Goal: Communication & Community: Answer question/provide support

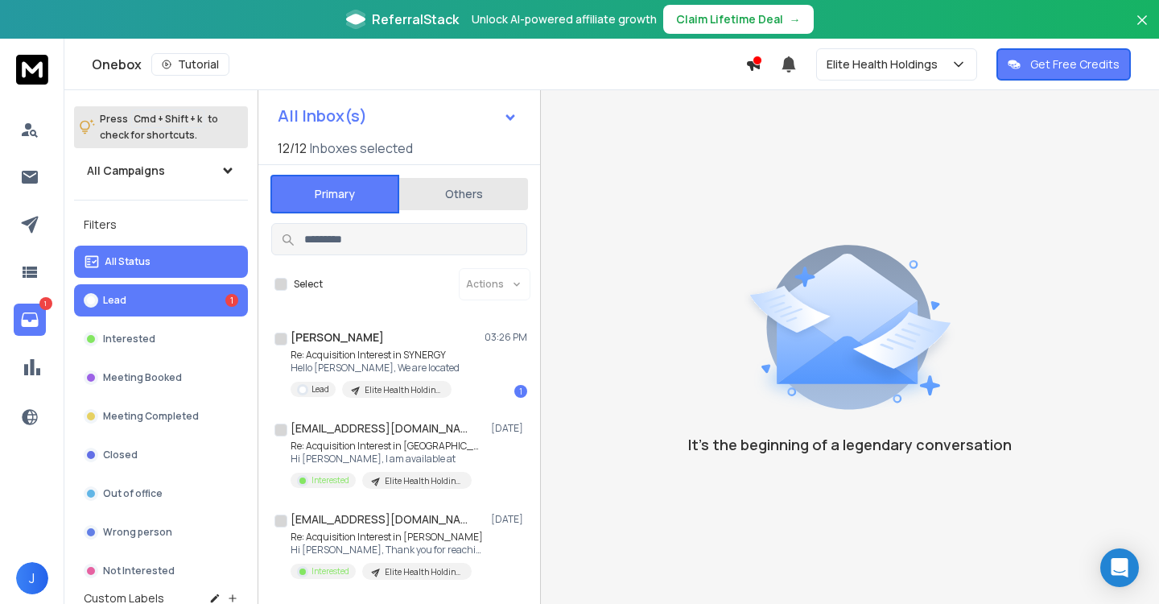
click at [184, 294] on button "Lead 1" at bounding box center [161, 300] width 174 height 32
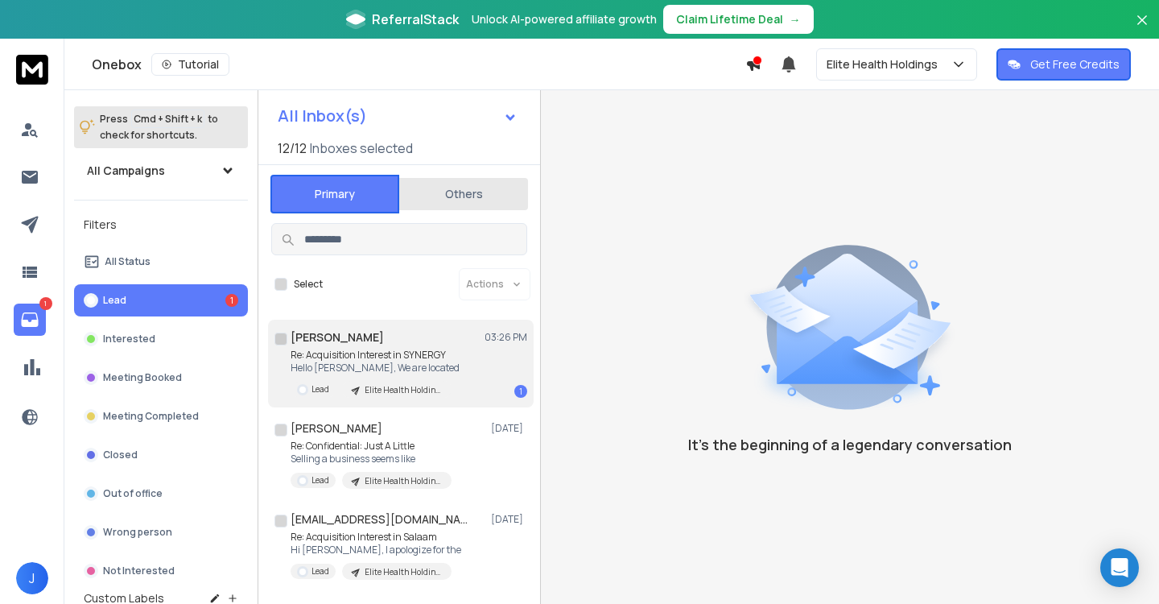
click at [378, 349] on p "Re: Acquisition Interest in SYNERGY" at bounding box center [375, 355] width 169 height 13
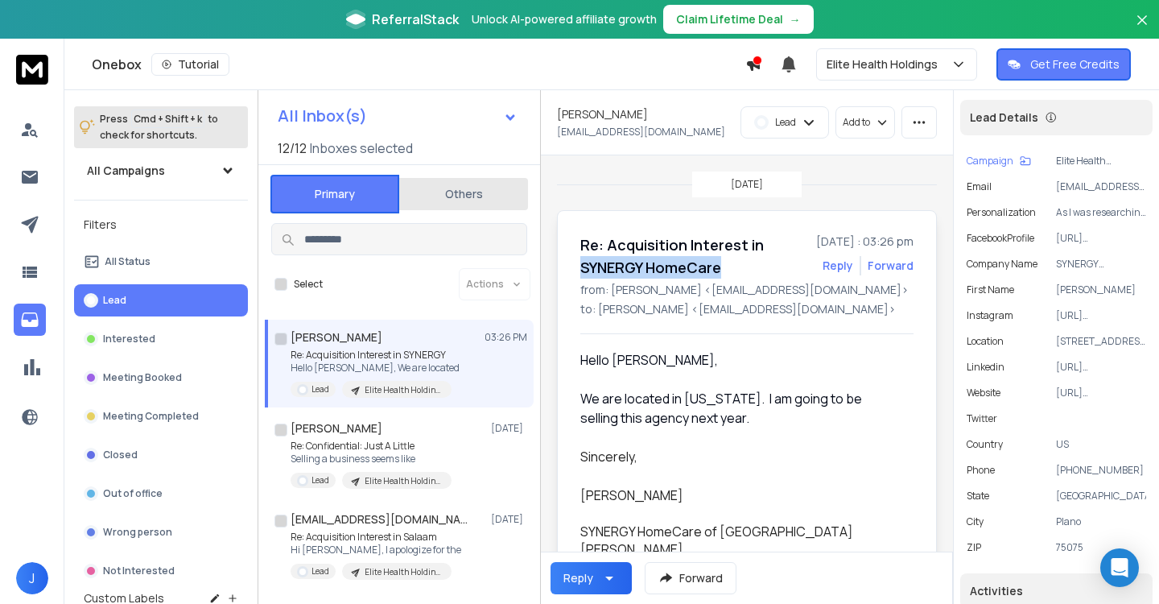
drag, startPoint x: 732, startPoint y: 275, endPoint x: 571, endPoint y: 263, distance: 161.4
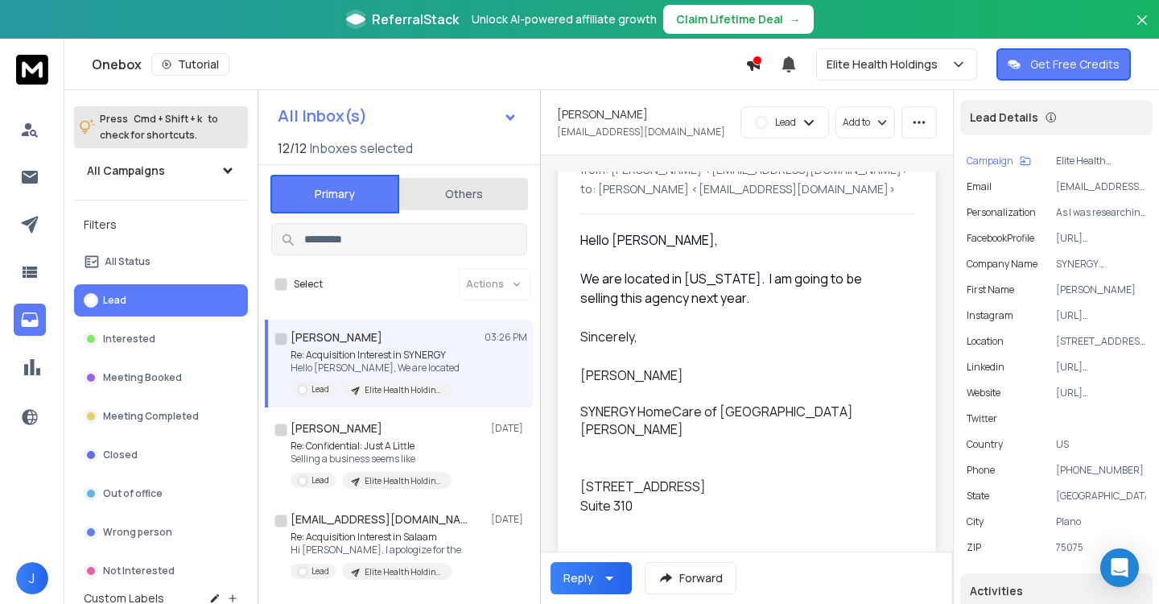
scroll to position [133, 0]
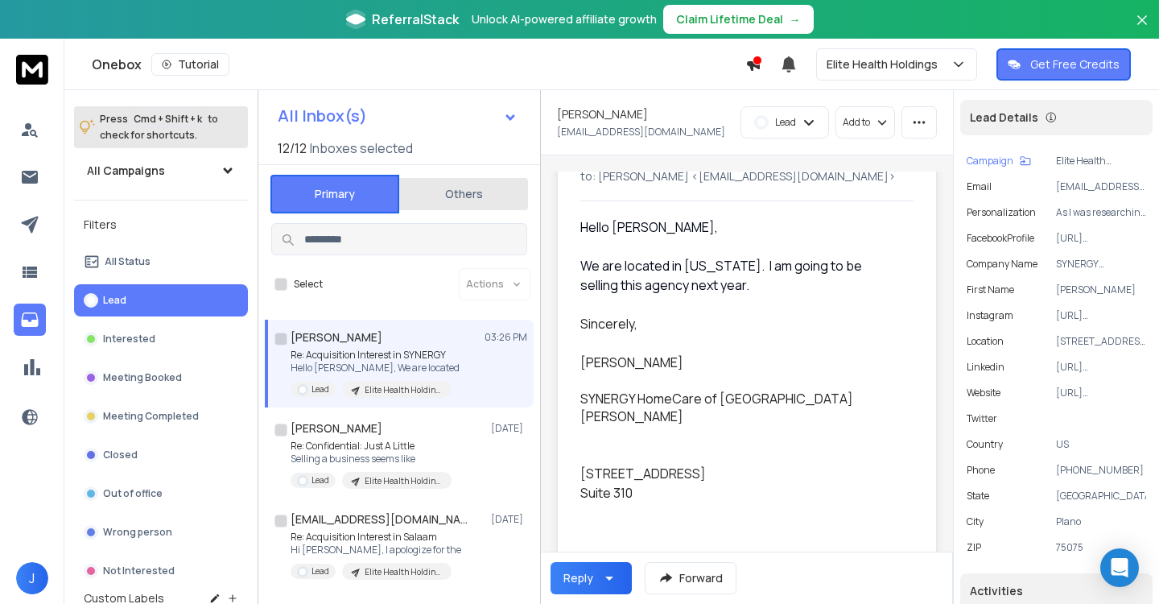
click at [567, 581] on div "Reply" at bounding box center [579, 578] width 30 height 16
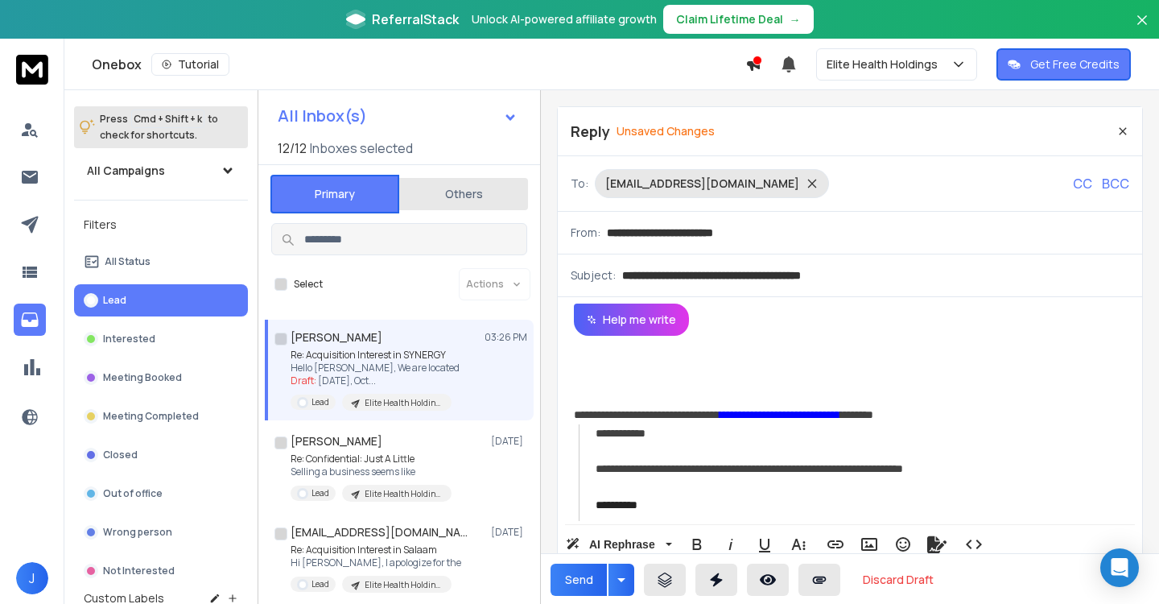
click at [620, 324] on button "Help me write" at bounding box center [631, 320] width 115 height 32
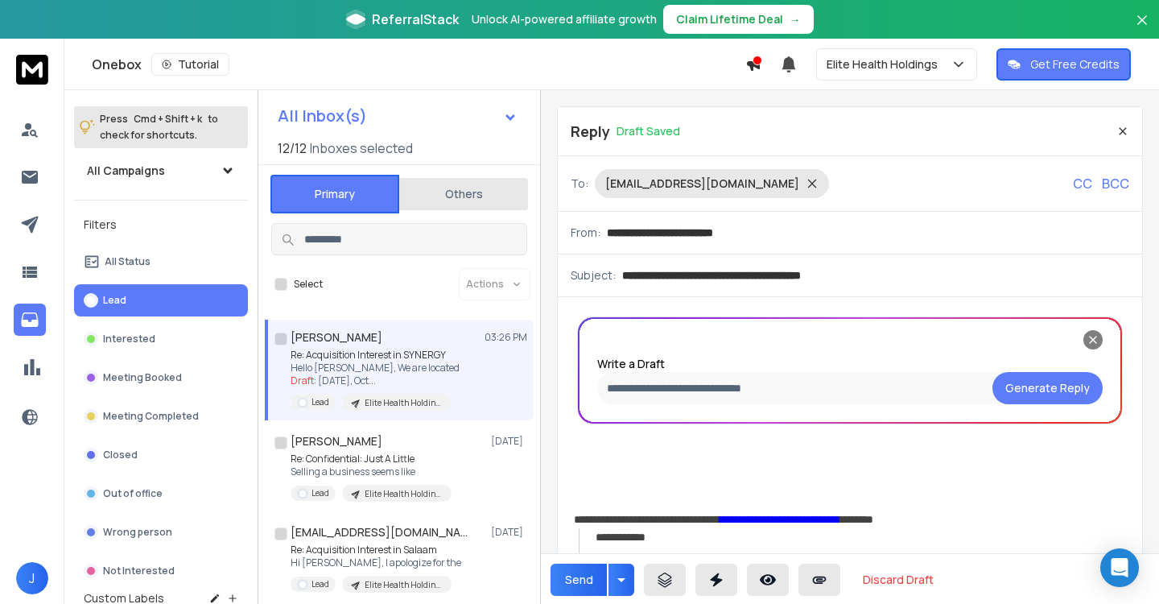
click at [637, 382] on input "text" at bounding box center [850, 388] width 506 height 32
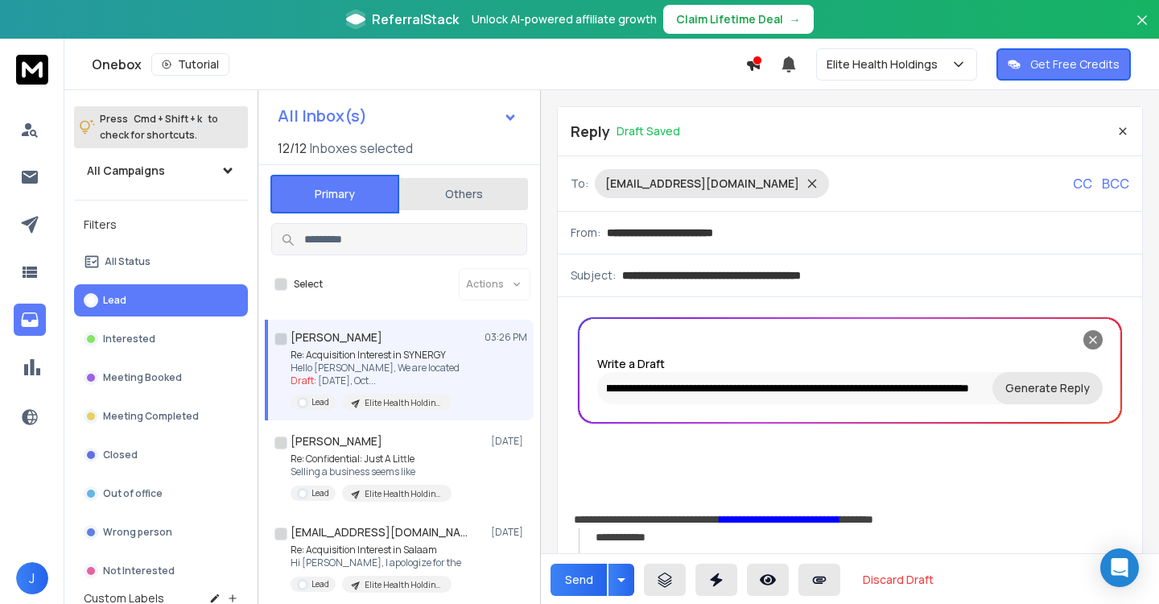
type input "**********"
click at [1047, 386] on button "Generate Reply" at bounding box center [1048, 388] width 110 height 32
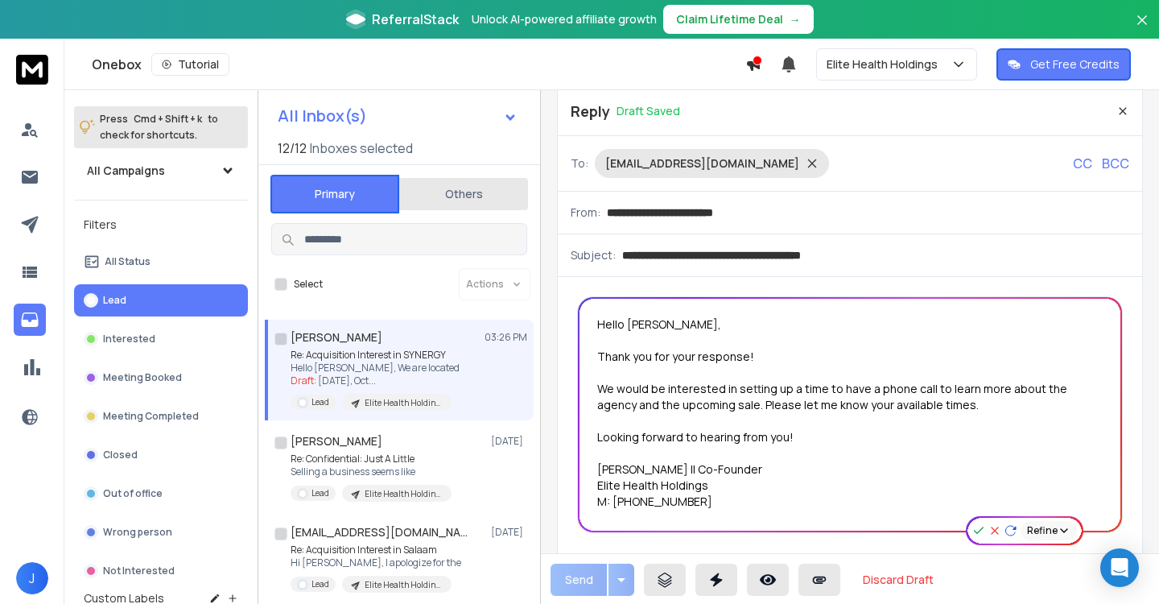
scroll to position [24, 0]
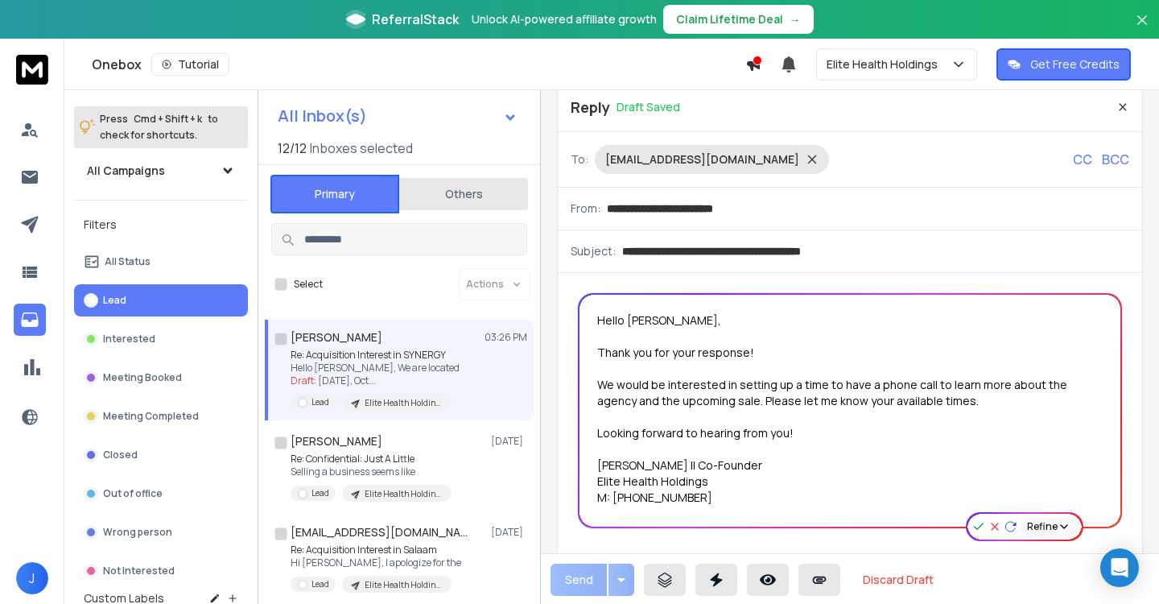
click at [977, 525] on polyline at bounding box center [979, 526] width 9 height 6
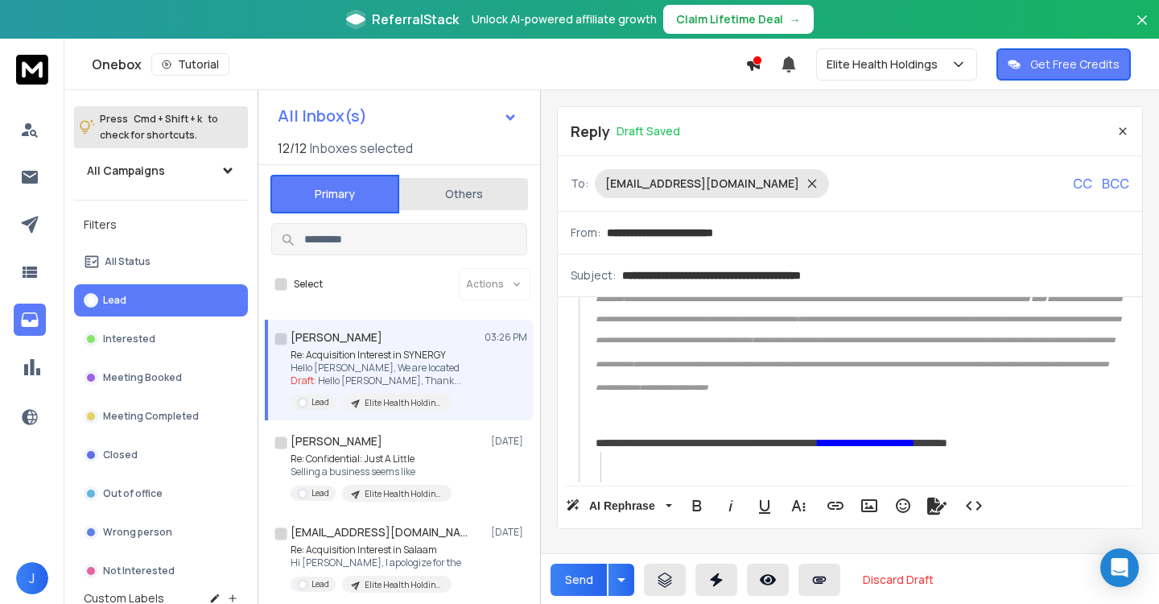
scroll to position [858, 0]
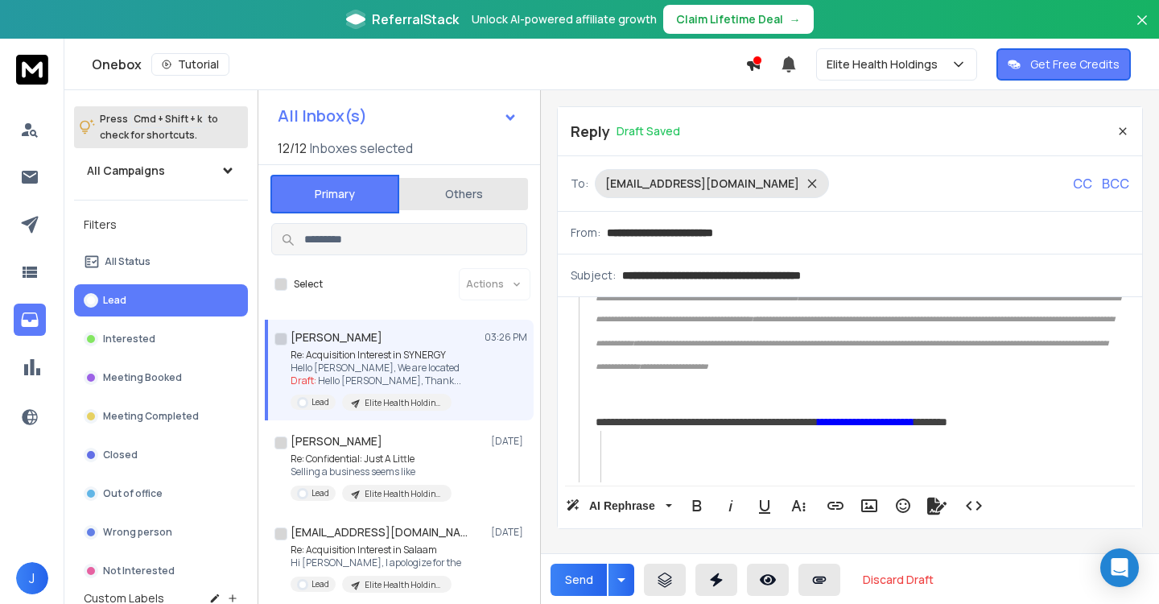
click at [565, 581] on button "Send" at bounding box center [579, 580] width 56 height 32
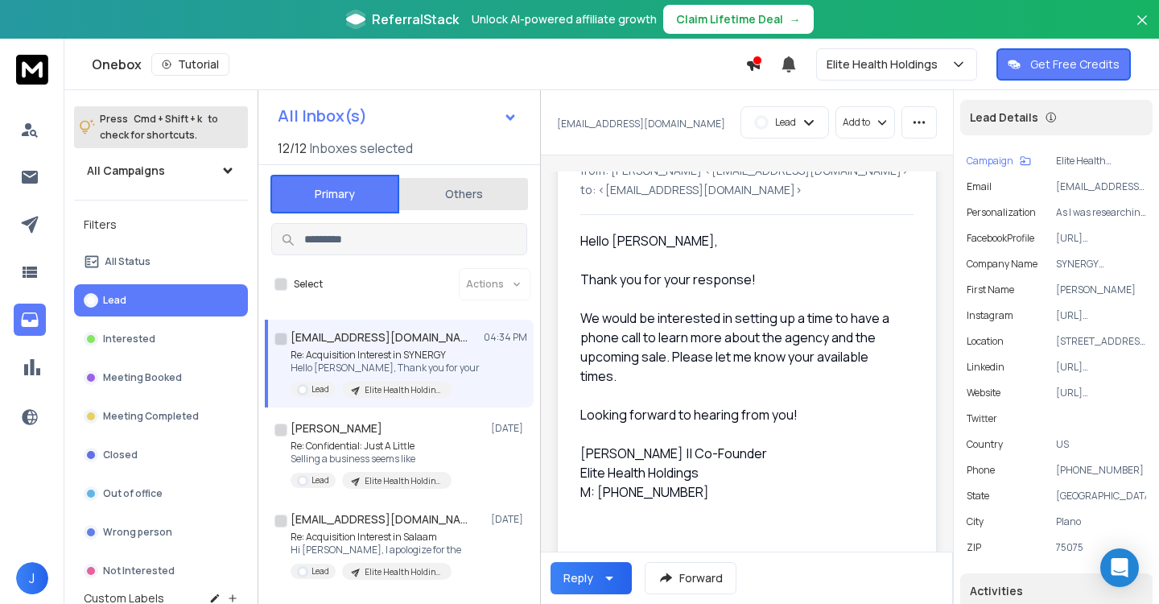
scroll to position [0, 0]
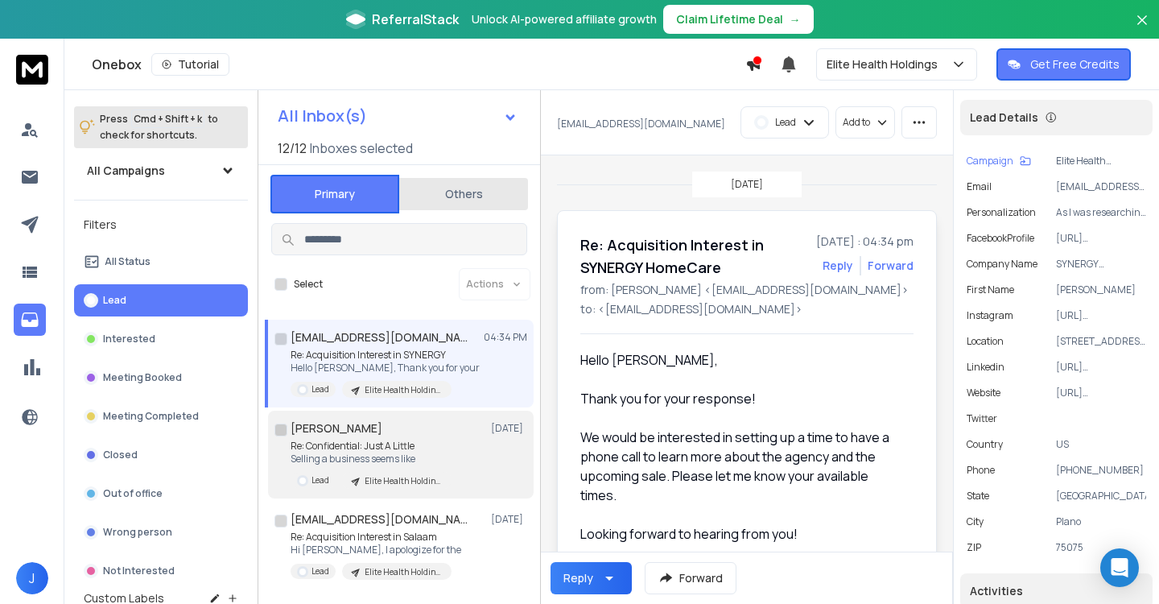
click at [377, 448] on p "Re: Confidential: Just A Little" at bounding box center [371, 446] width 161 height 13
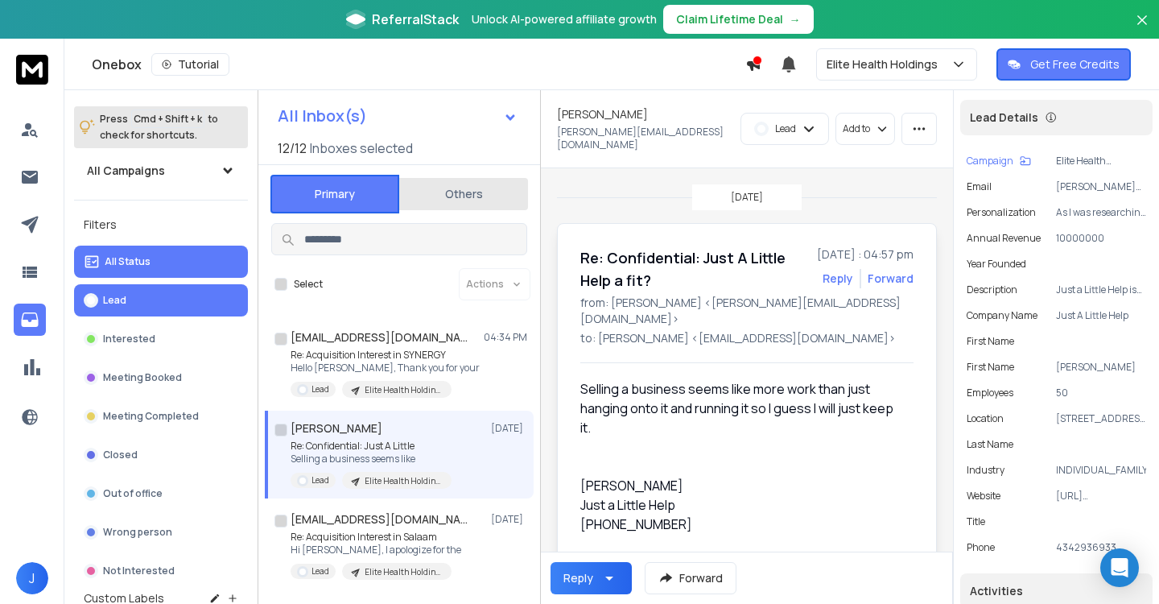
click at [171, 264] on button "All Status" at bounding box center [161, 262] width 174 height 32
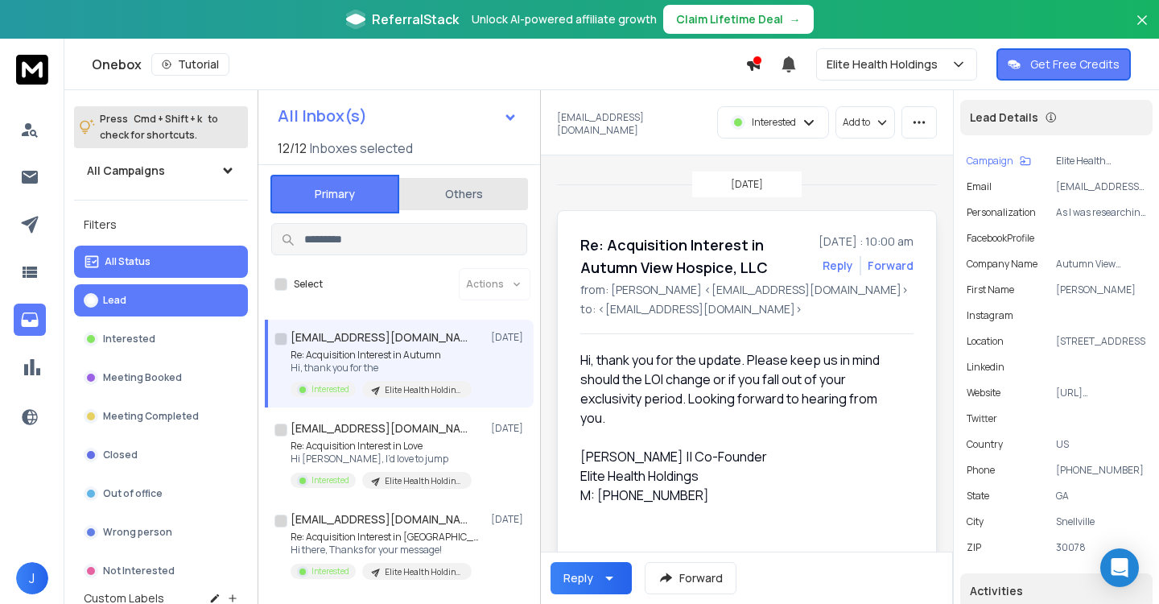
click at [167, 294] on button "Lead" at bounding box center [161, 300] width 174 height 32
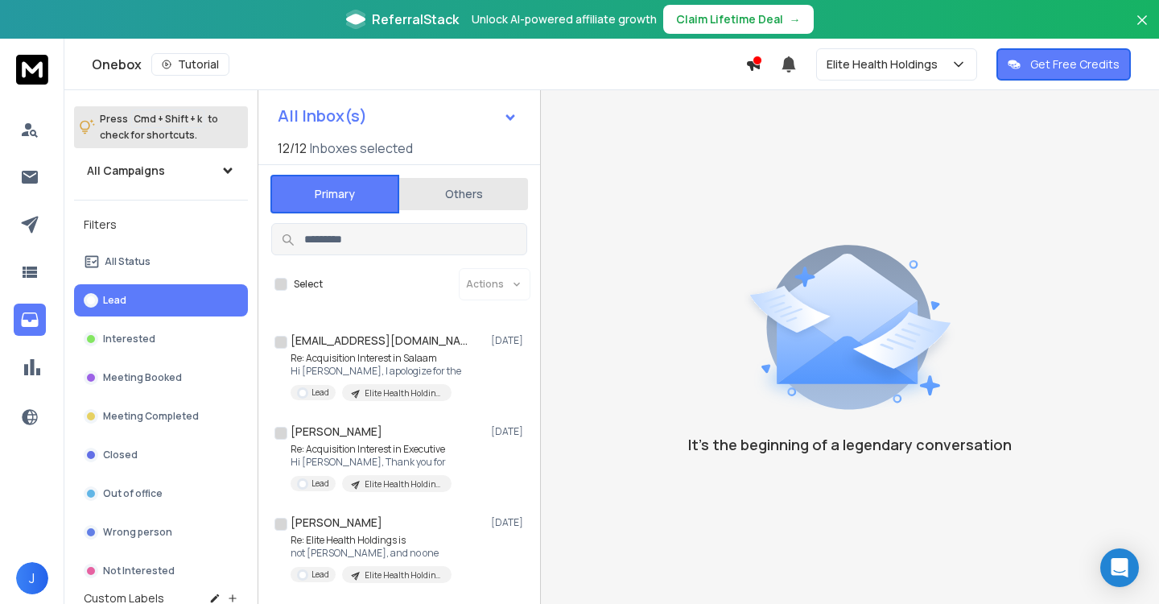
scroll to position [179, 0]
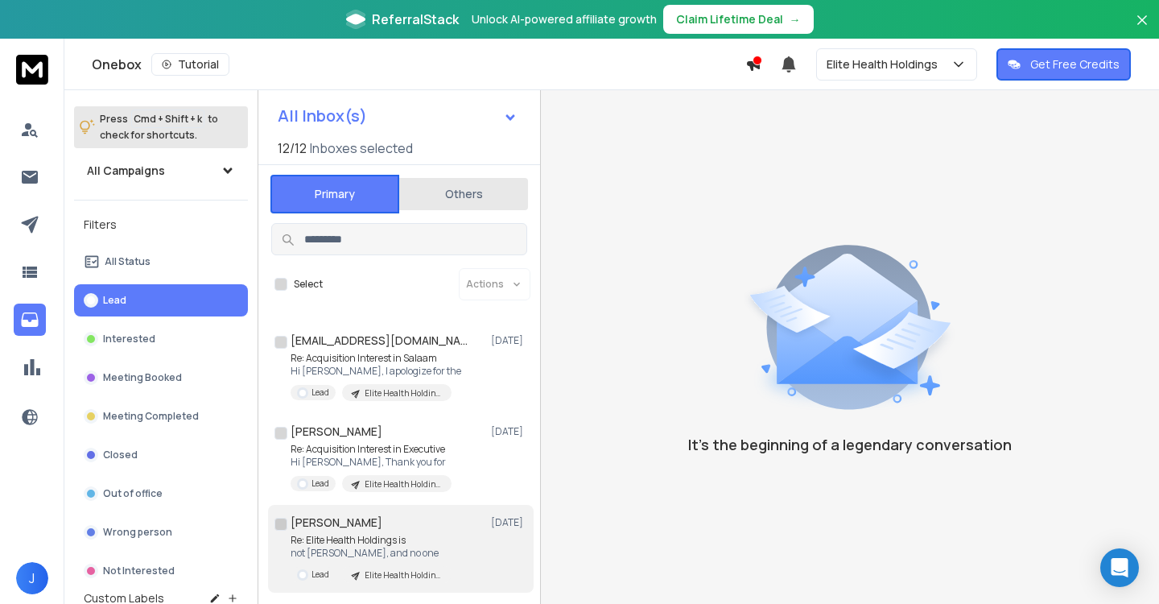
click at [441, 543] on p "Re: Elite Health Holdings is" at bounding box center [371, 540] width 161 height 13
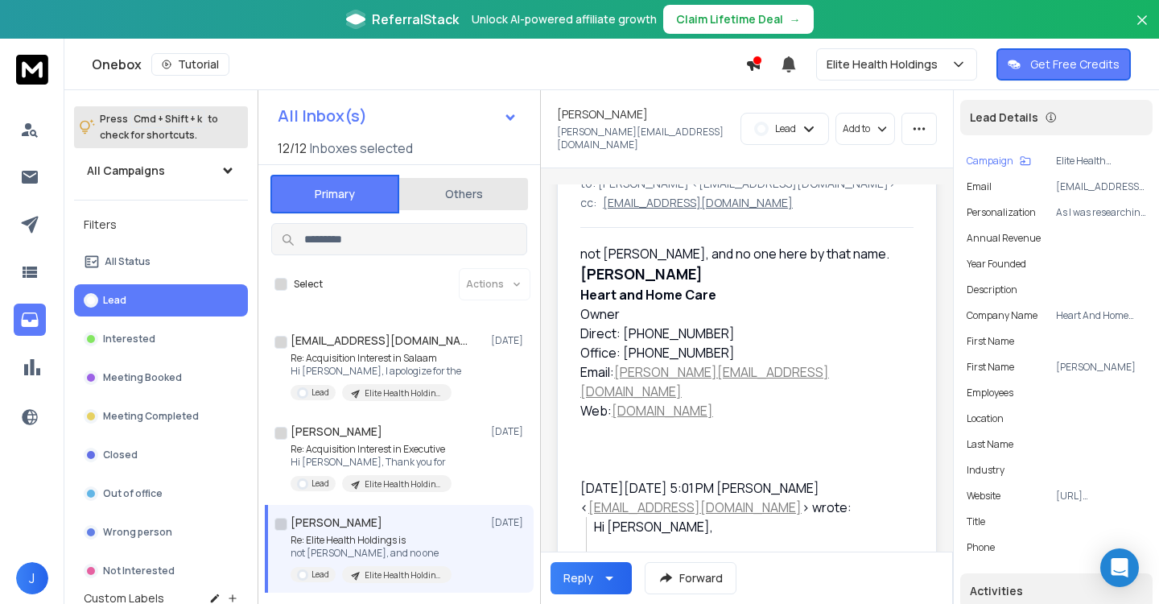
scroll to position [0, 0]
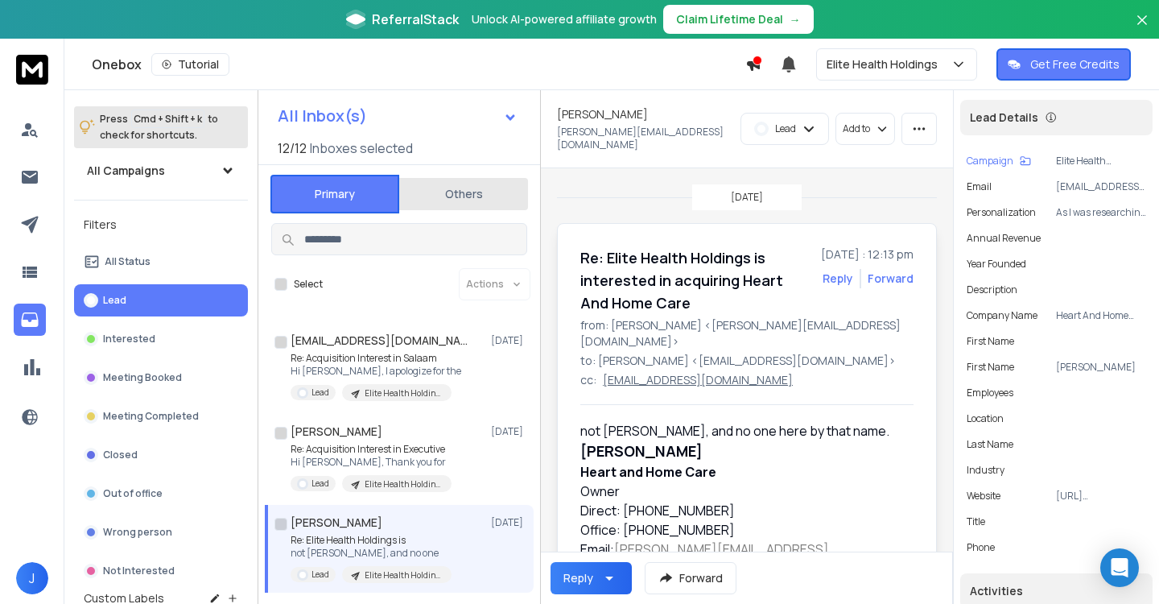
click at [829, 271] on button "Reply" at bounding box center [838, 279] width 31 height 16
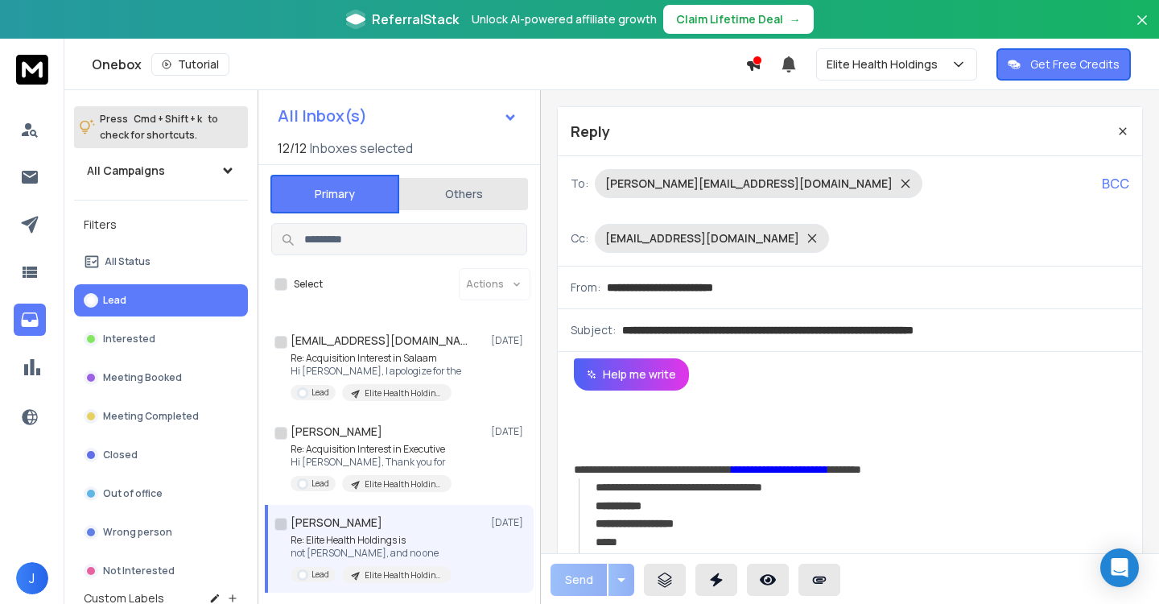
click at [645, 386] on button "Help me write" at bounding box center [631, 374] width 115 height 32
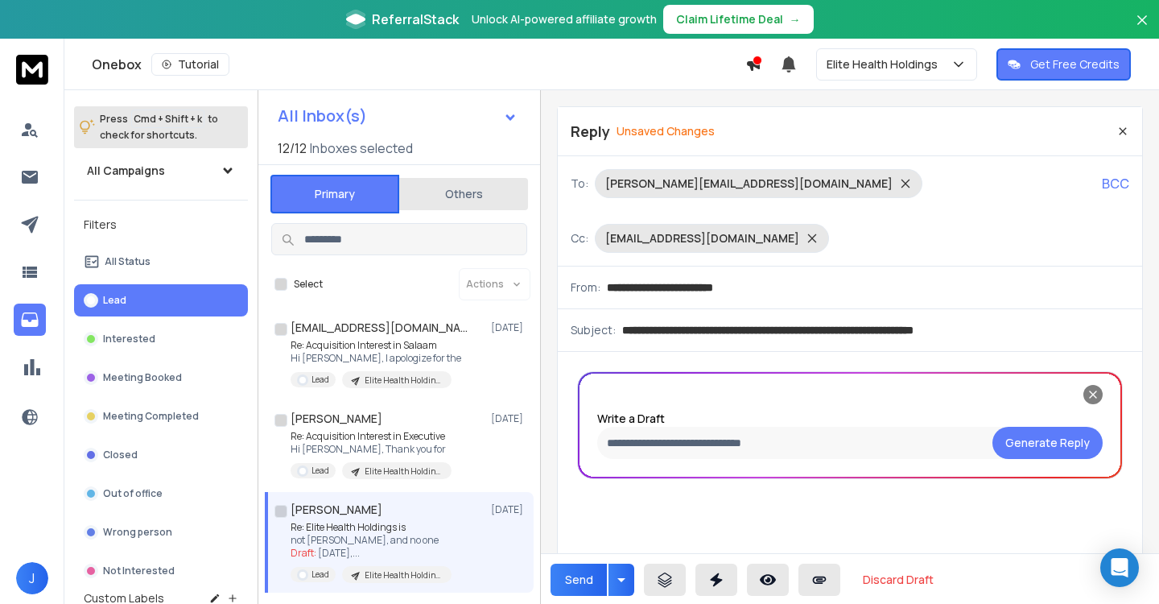
click at [642, 455] on input "text" at bounding box center [850, 443] width 506 height 32
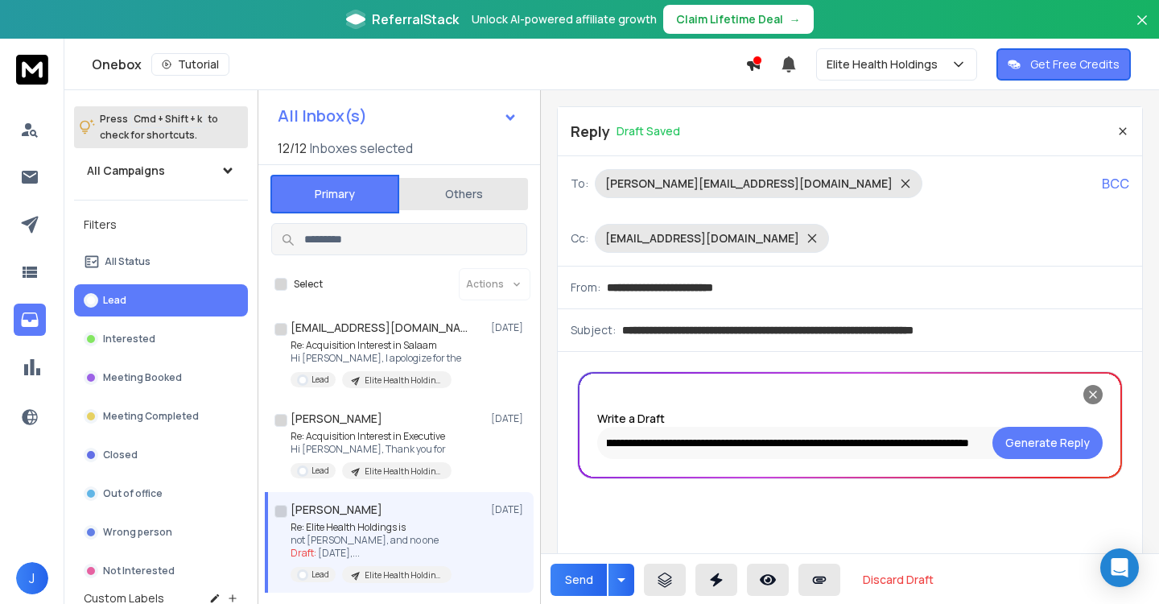
scroll to position [0, 433]
type input "**********"
click at [1038, 435] on button "Generate Reply" at bounding box center [1048, 443] width 110 height 32
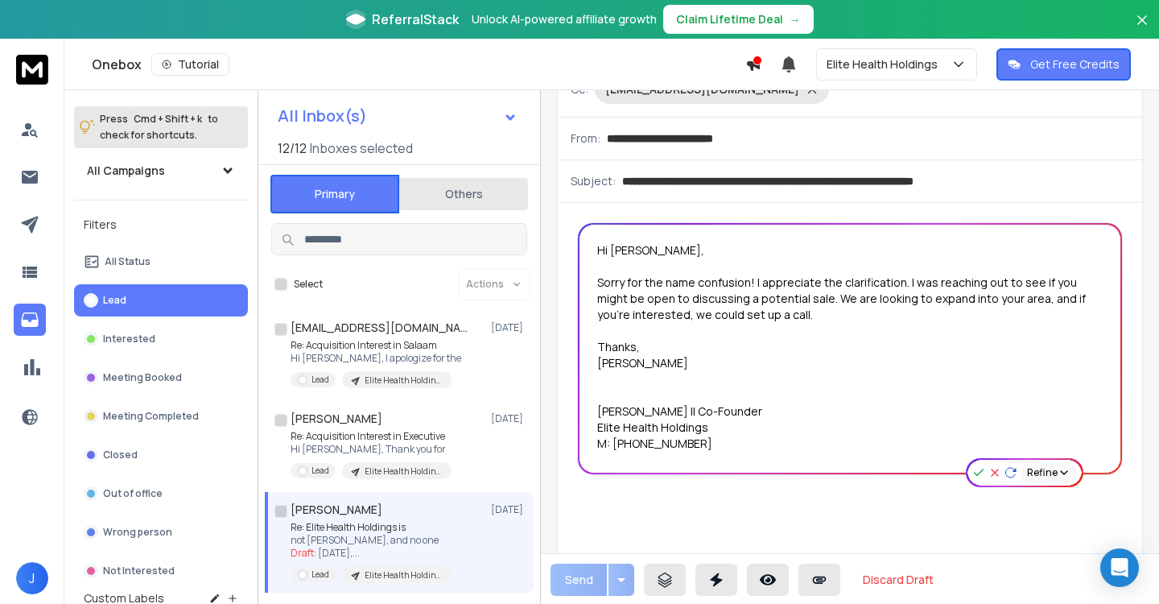
scroll to position [163, 0]
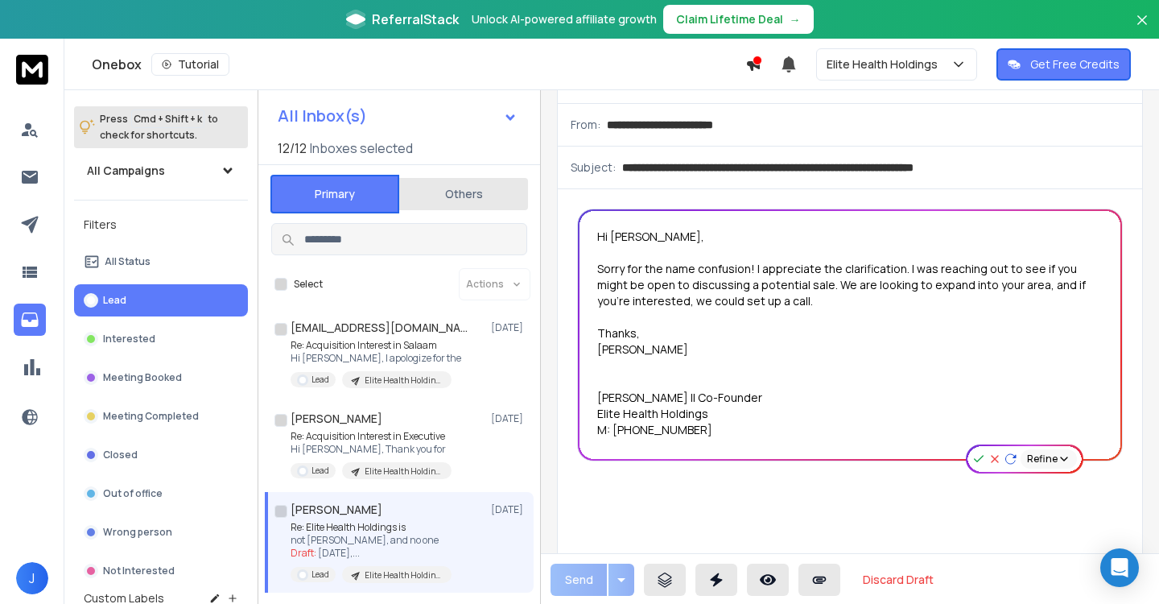
click at [977, 460] on icon at bounding box center [979, 458] width 13 height 13
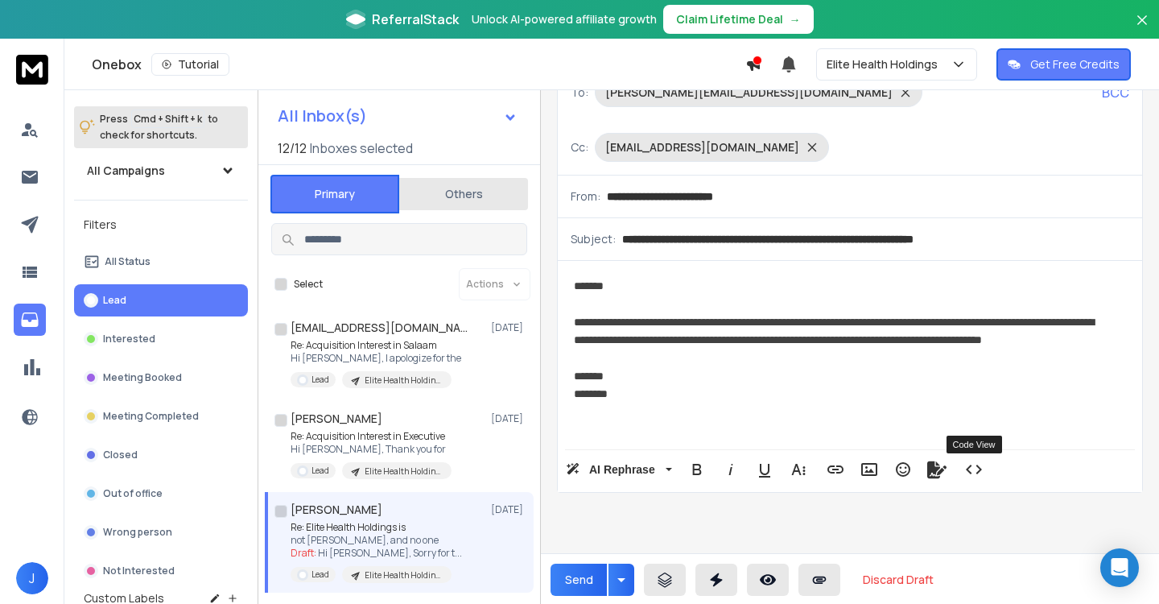
scroll to position [91, 0]
click at [580, 582] on button "Send" at bounding box center [579, 580] width 56 height 32
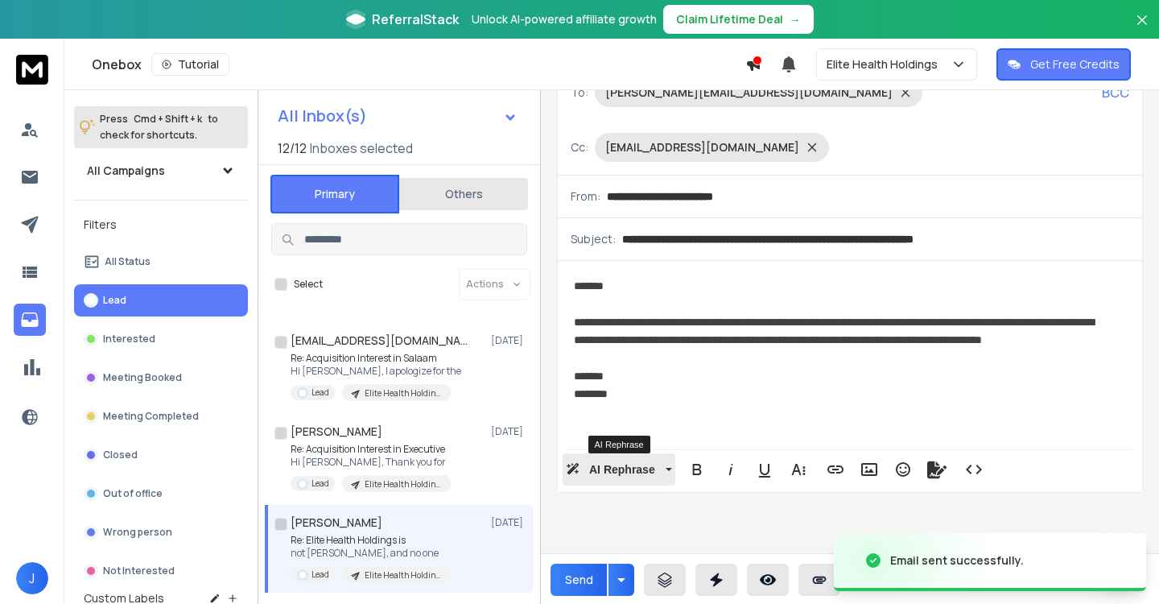
scroll to position [179, 0]
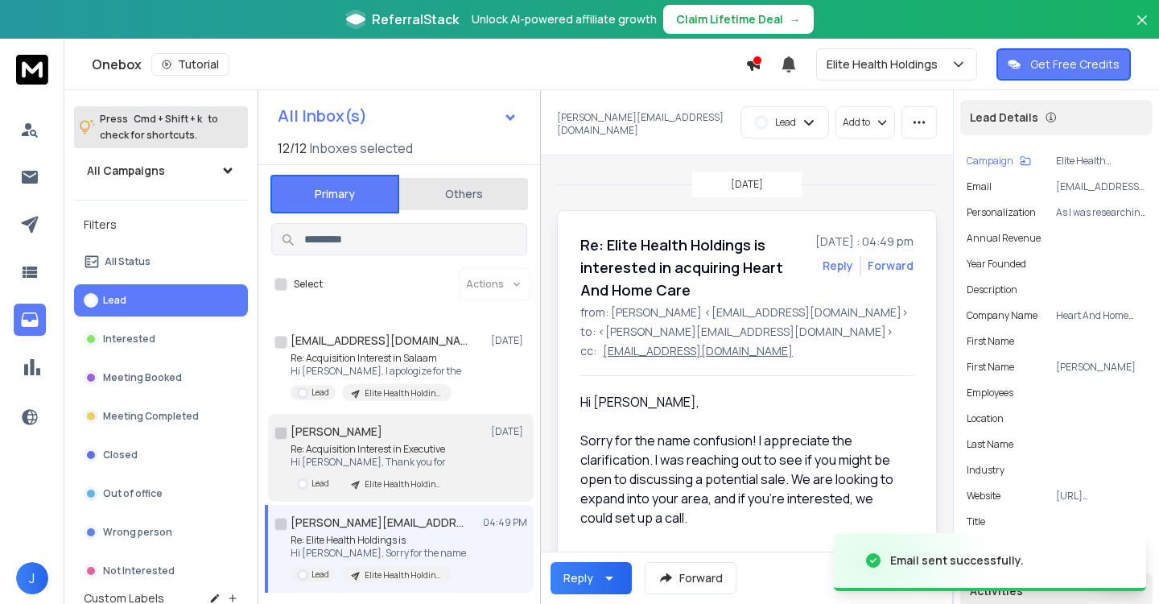
click at [406, 452] on p "Re: Acquisition Interest in Executive" at bounding box center [371, 449] width 161 height 13
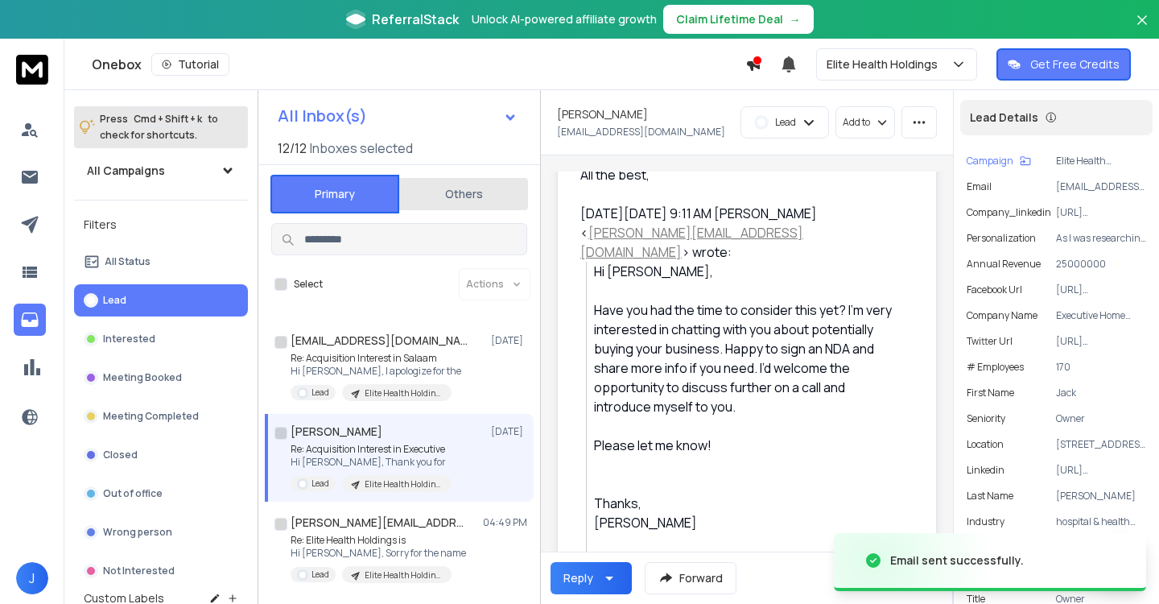
scroll to position [0, 0]
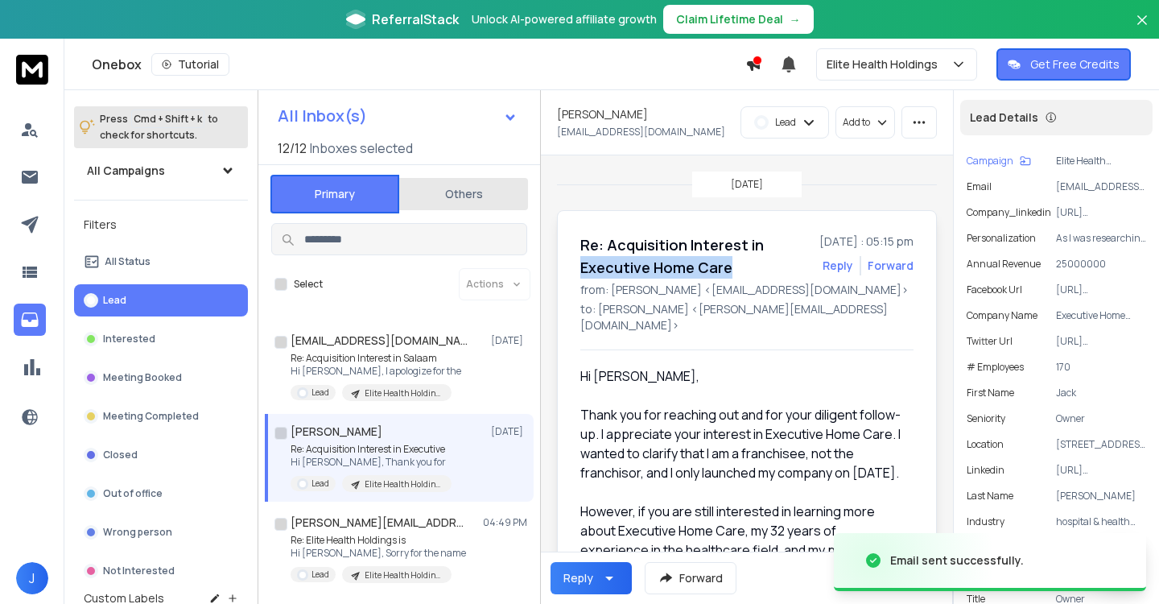
drag, startPoint x: 733, startPoint y: 271, endPoint x: 577, endPoint y: 269, distance: 156.2
click at [1093, 440] on p "270 State Street, Hackensack, New Jersey, United States, 07601" at bounding box center [1101, 444] width 90 height 13
click at [428, 233] on input at bounding box center [399, 239] width 256 height 32
paste input "**********"
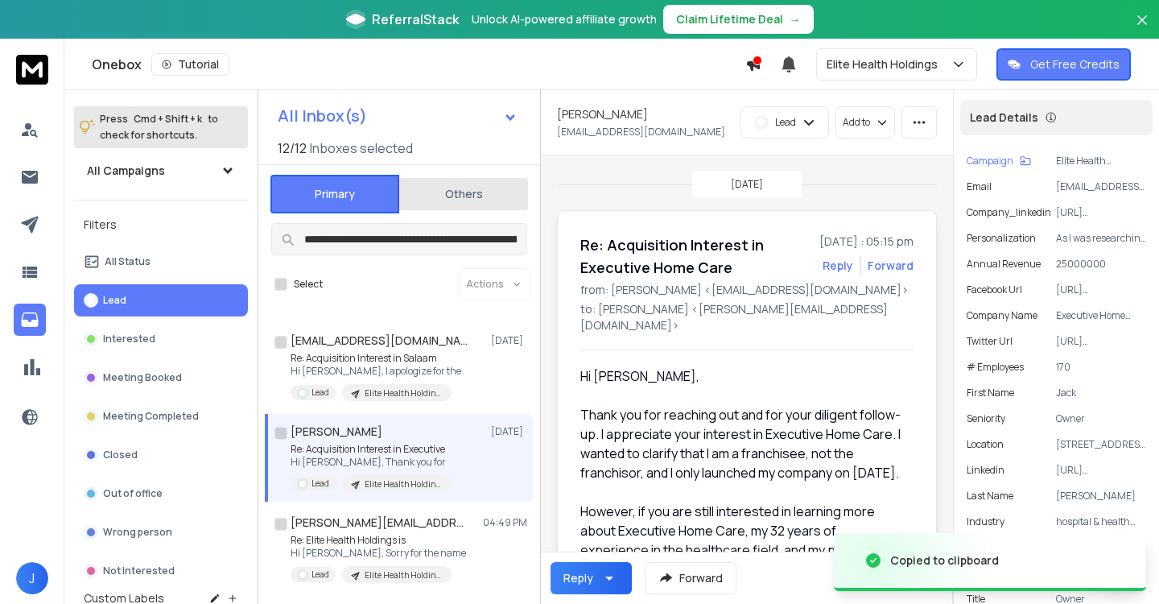
scroll to position [0, 117]
type input "**********"
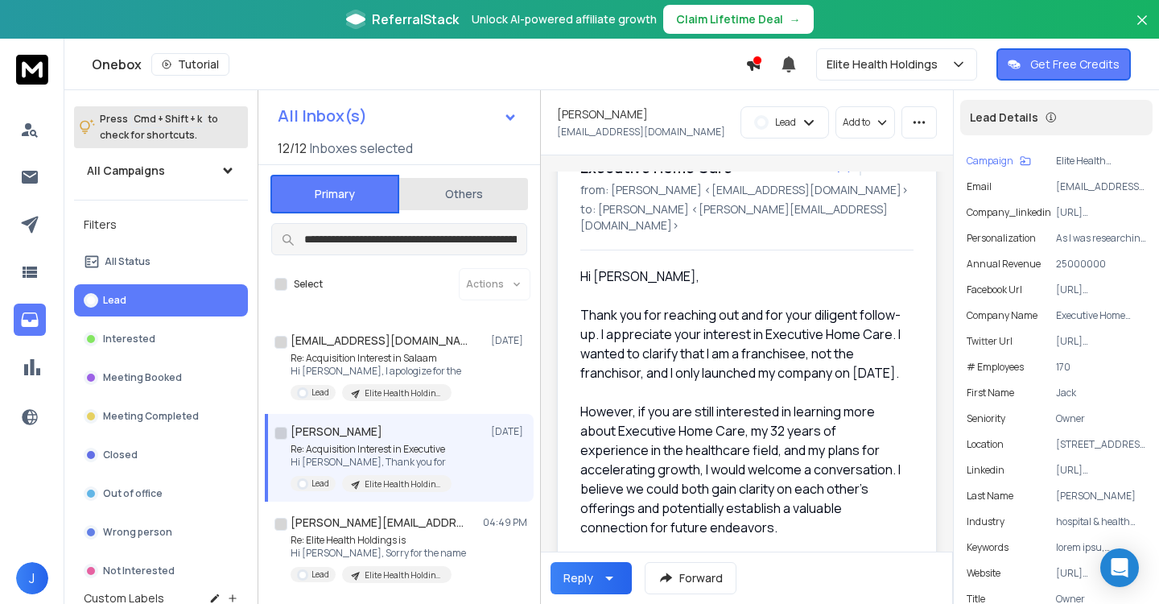
scroll to position [108, 0]
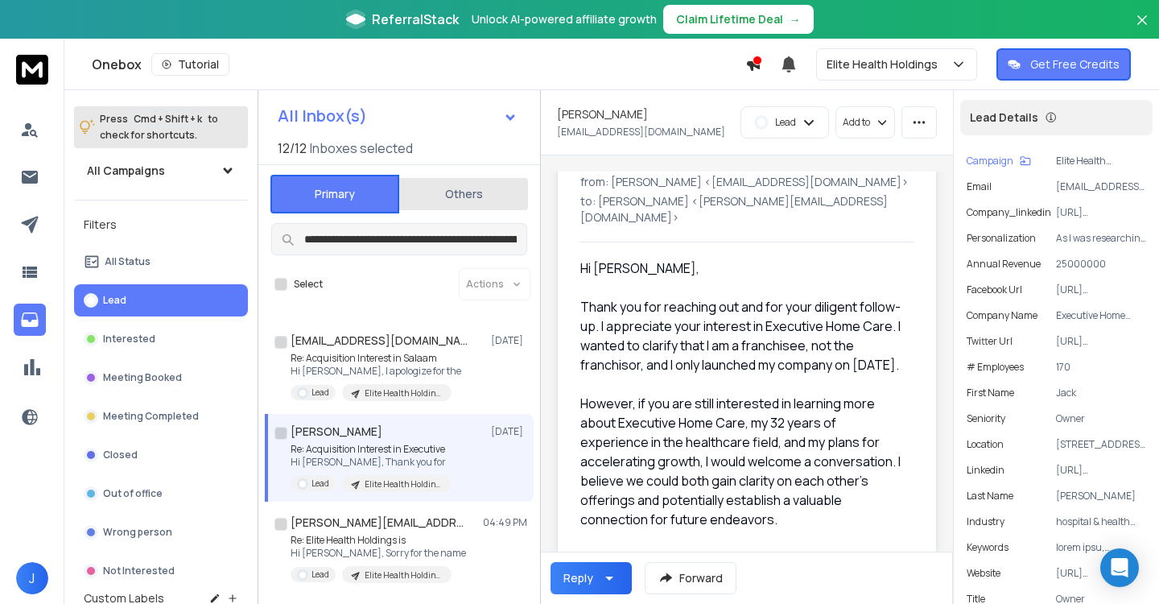
click at [574, 575] on div "Reply" at bounding box center [592, 577] width 56 height 19
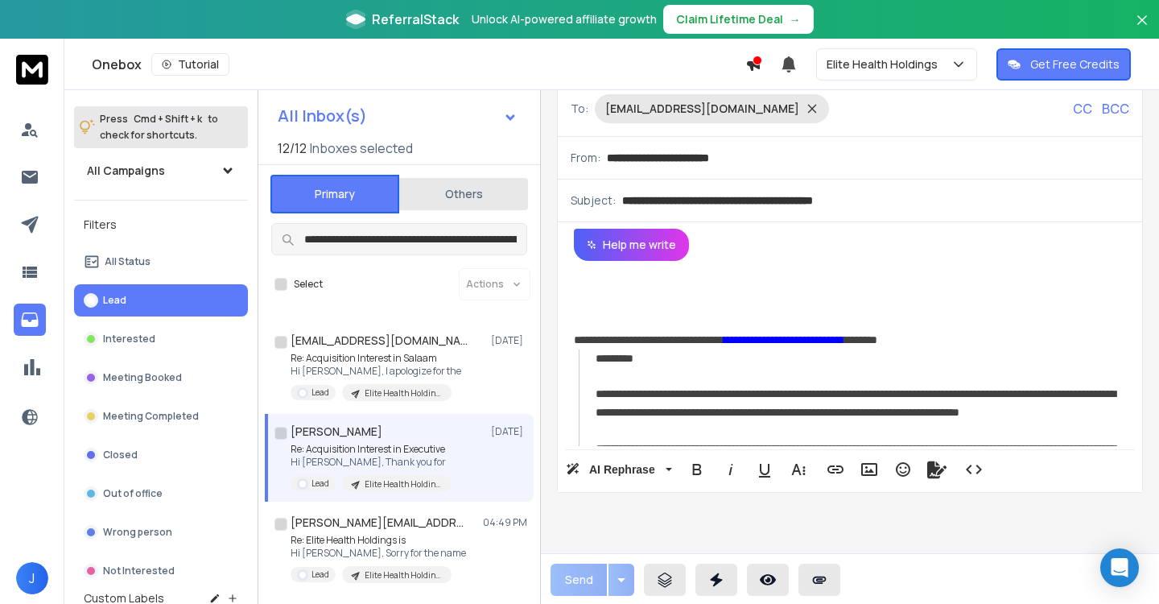
scroll to position [0, 0]
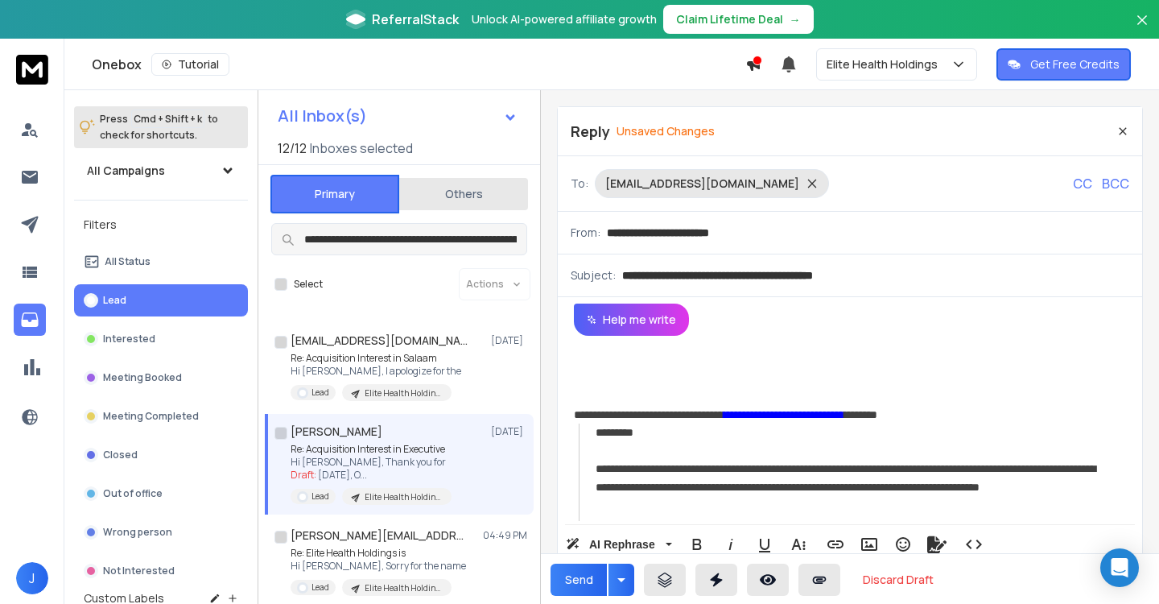
click at [619, 318] on button "Help me write" at bounding box center [631, 320] width 115 height 32
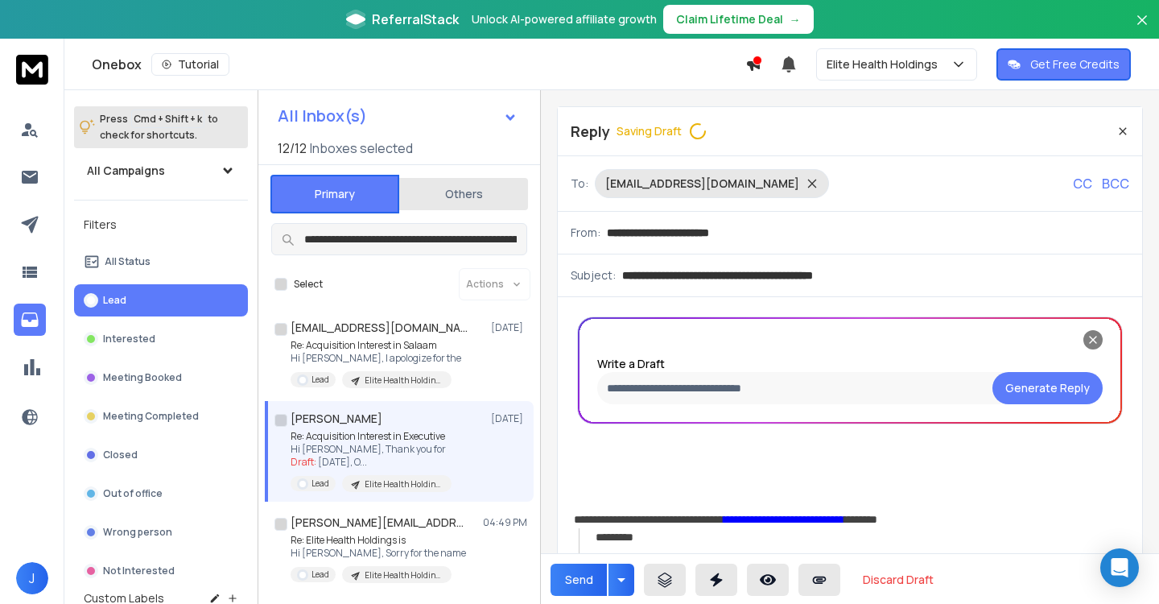
click at [646, 389] on input "text" at bounding box center [850, 388] width 506 height 32
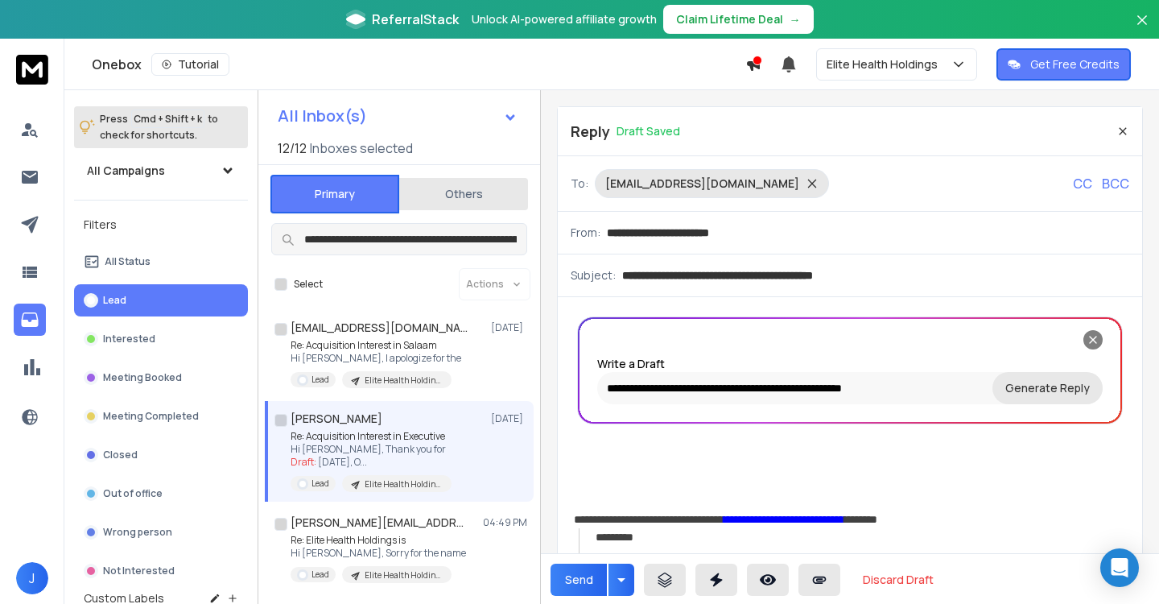
type input "**********"
click at [1058, 372] on button "Generate Reply" at bounding box center [1048, 388] width 110 height 32
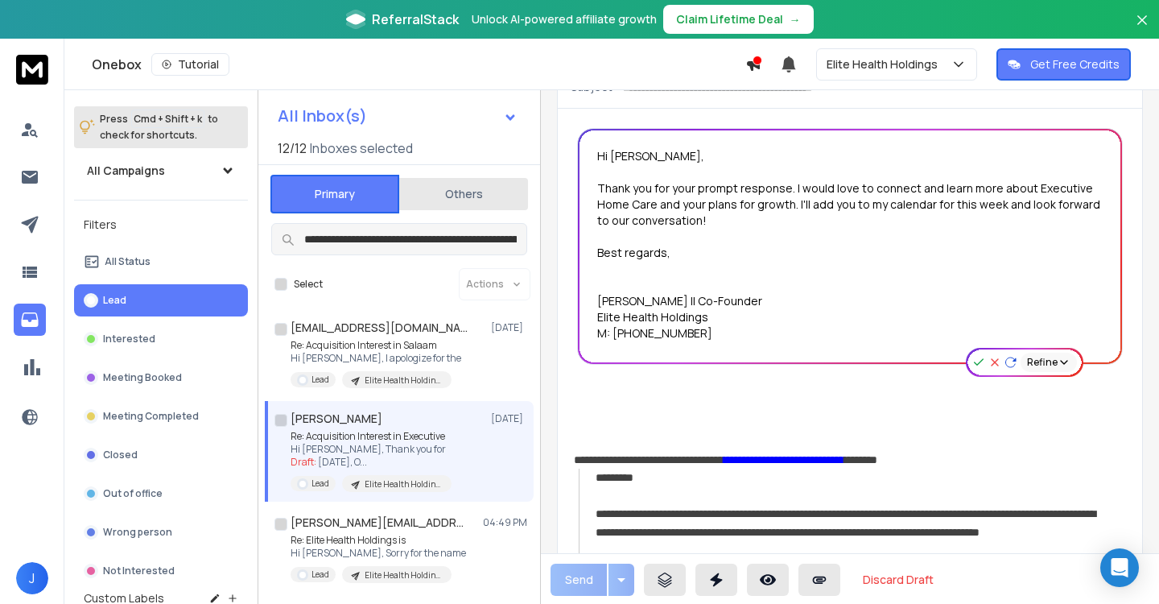
scroll to position [198, 0]
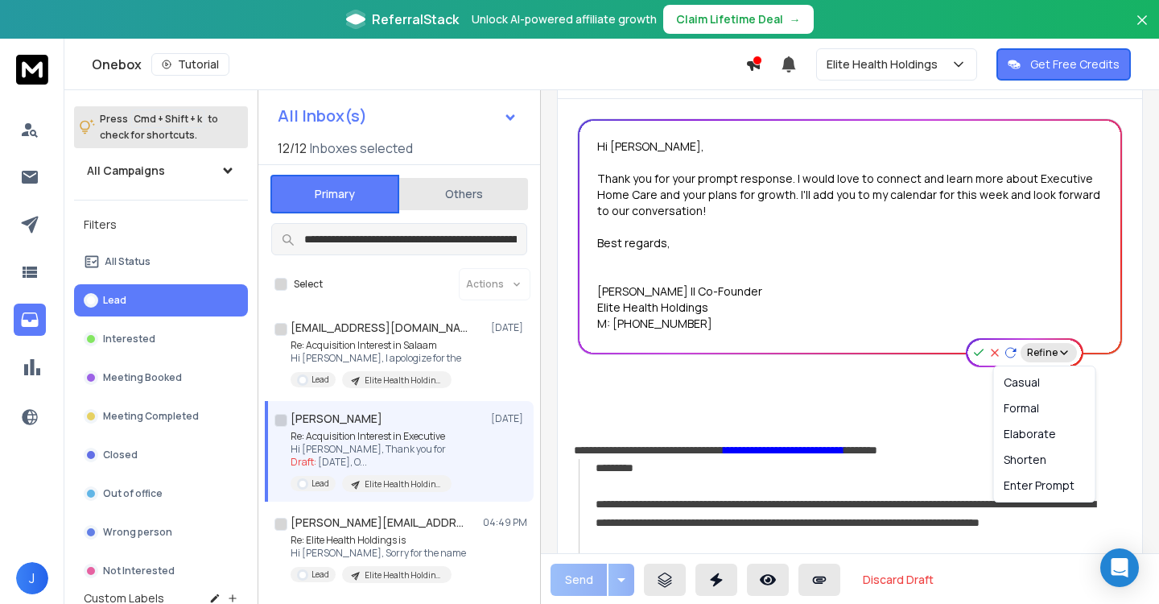
click at [1050, 357] on button "Refine" at bounding box center [1049, 352] width 56 height 19
click at [1069, 492] on div "Enter Prompt" at bounding box center [1045, 486] width 95 height 26
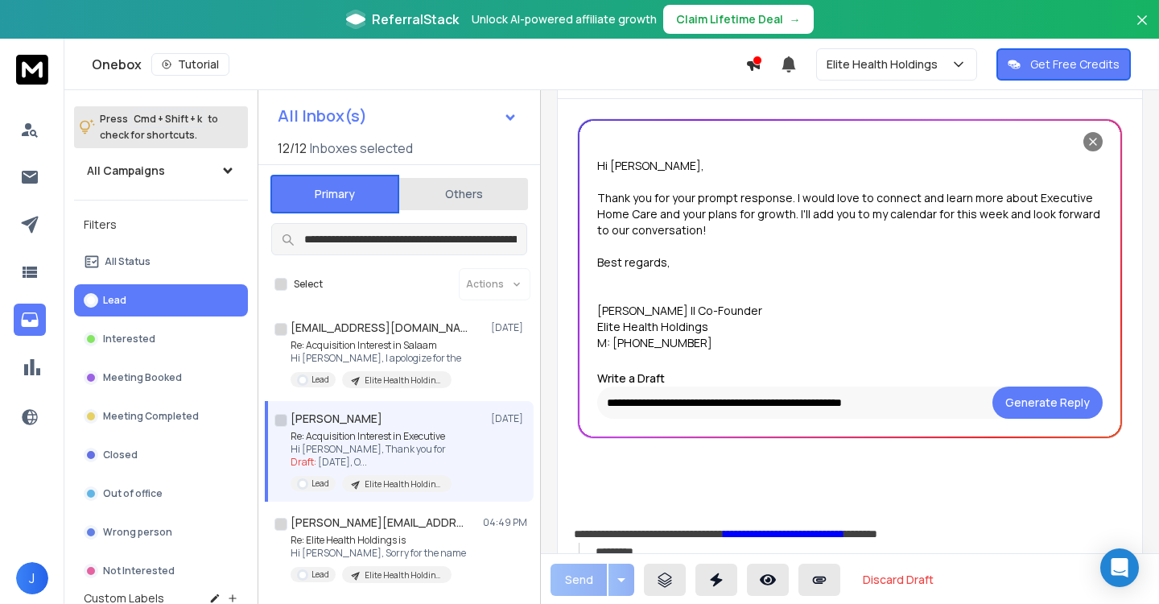
click at [912, 410] on input "**********" at bounding box center [850, 402] width 506 height 32
type input "**********"
click at [1080, 410] on button "Generate Reply" at bounding box center [1048, 402] width 110 height 32
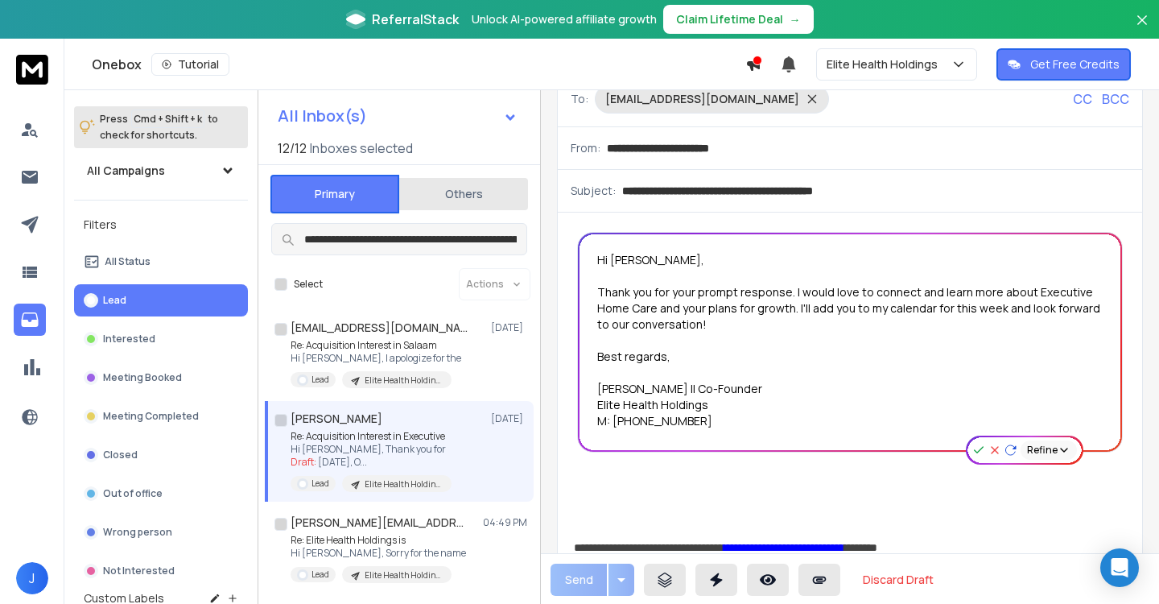
scroll to position [86, 0]
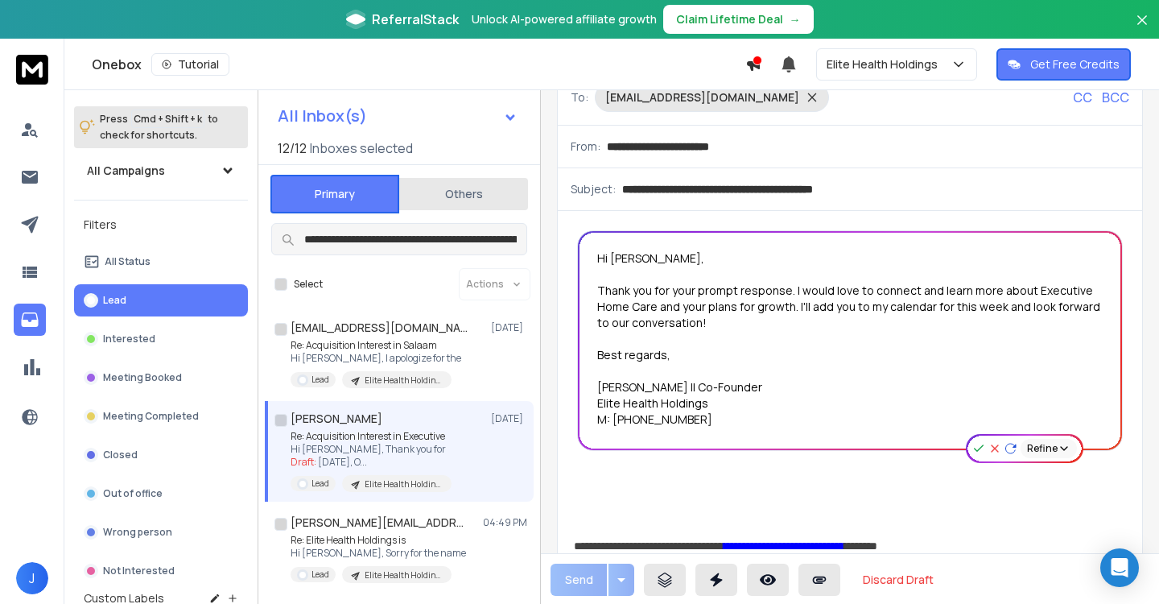
click at [974, 447] on icon at bounding box center [979, 448] width 13 height 13
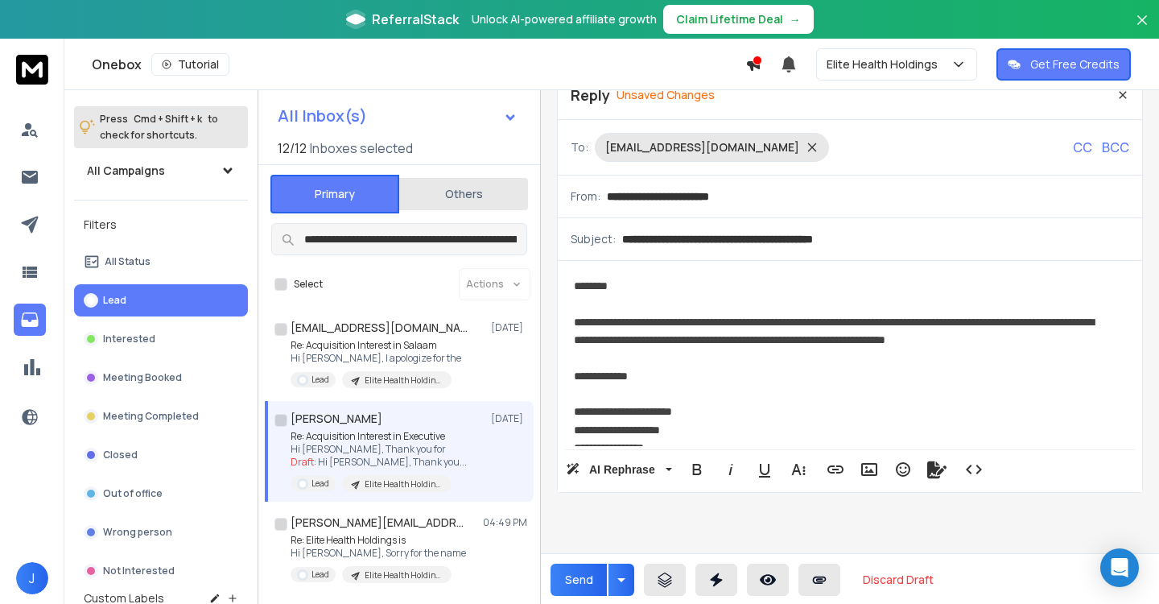
scroll to position [0, 0]
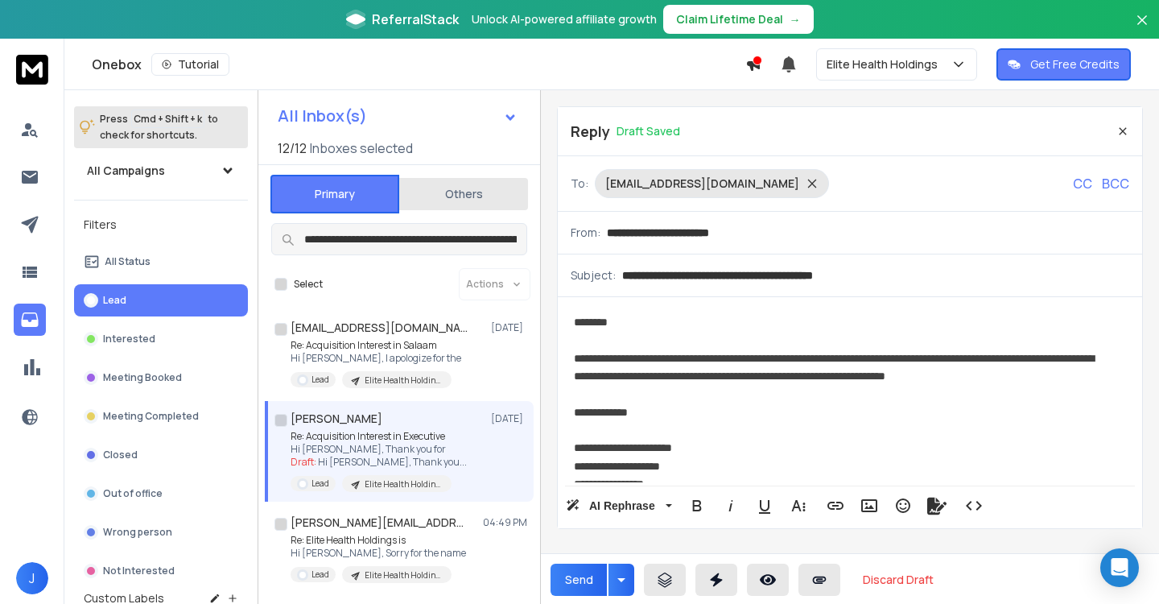
click at [573, 580] on button "Send" at bounding box center [579, 580] width 56 height 32
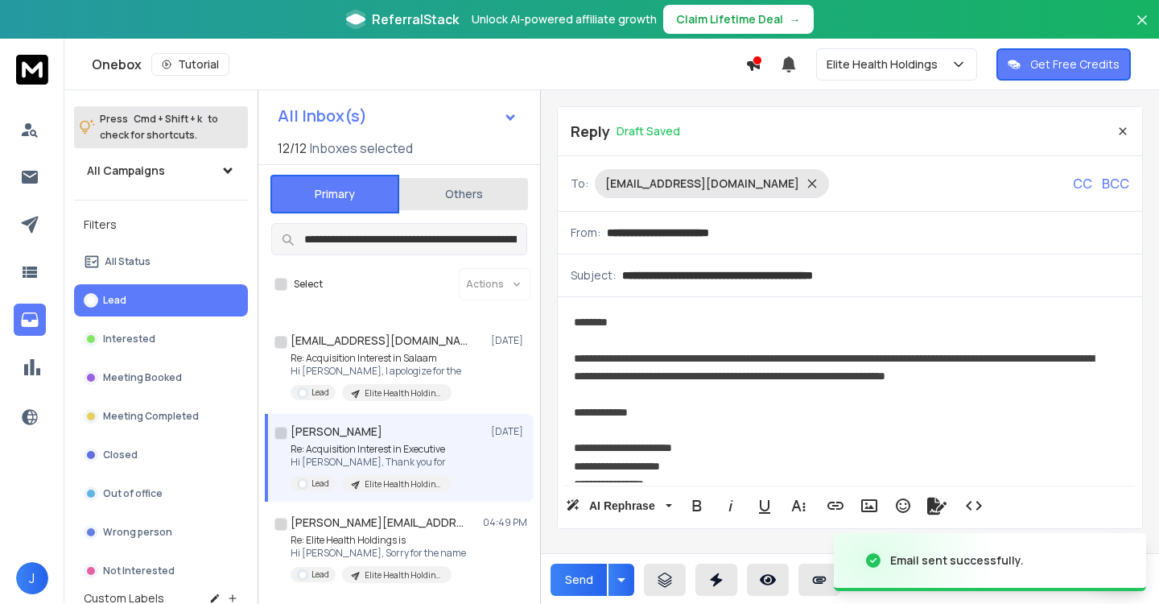
scroll to position [179, 0]
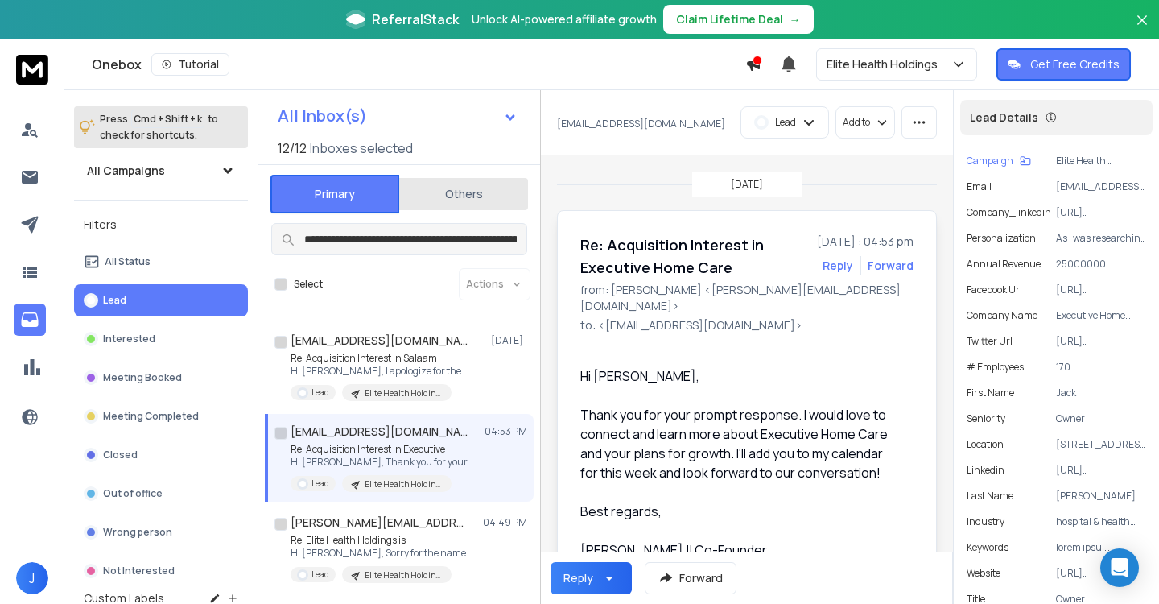
drag, startPoint x: 786, startPoint y: 314, endPoint x: 605, endPoint y: 308, distance: 181.2
click at [605, 317] on p "to: <jmccarty@executivehomecare.com>" at bounding box center [746, 325] width 333 height 16
copy p "jmccarty@executivehomecare.com"
drag, startPoint x: 729, startPoint y: 268, endPoint x: 576, endPoint y: 269, distance: 153.8
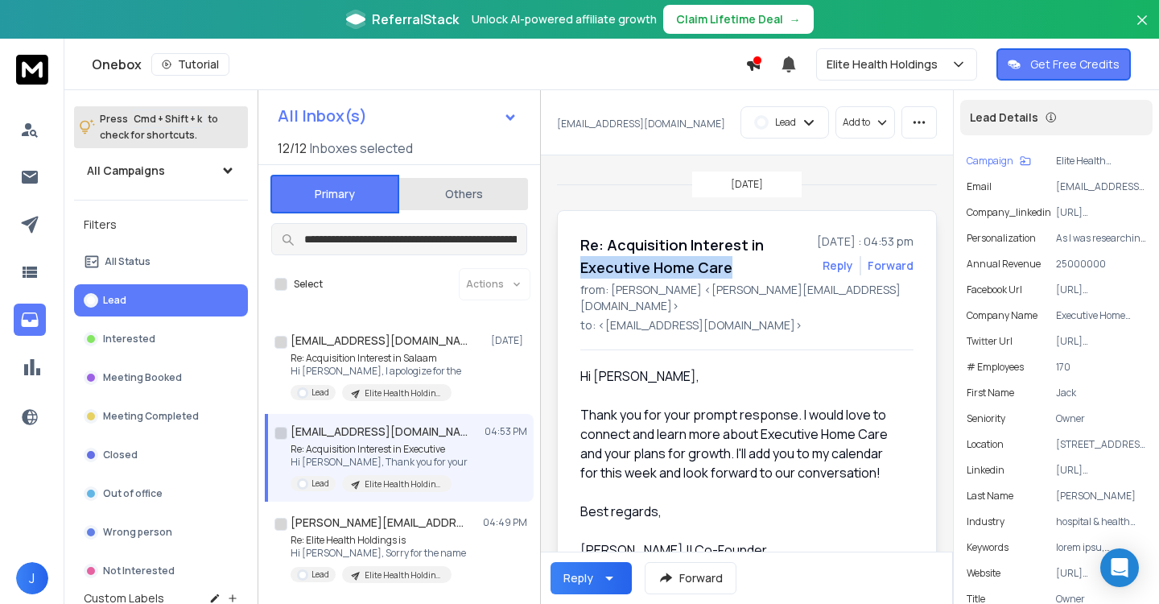
copy h1 "Executive Home Care"
drag, startPoint x: 790, startPoint y: 314, endPoint x: 604, endPoint y: 315, distance: 186.0
click at [604, 317] on p "to: <jmccarty@executivehomecare.com>" at bounding box center [746, 325] width 333 height 16
copy p "jmccarty@executivehomecare.com"
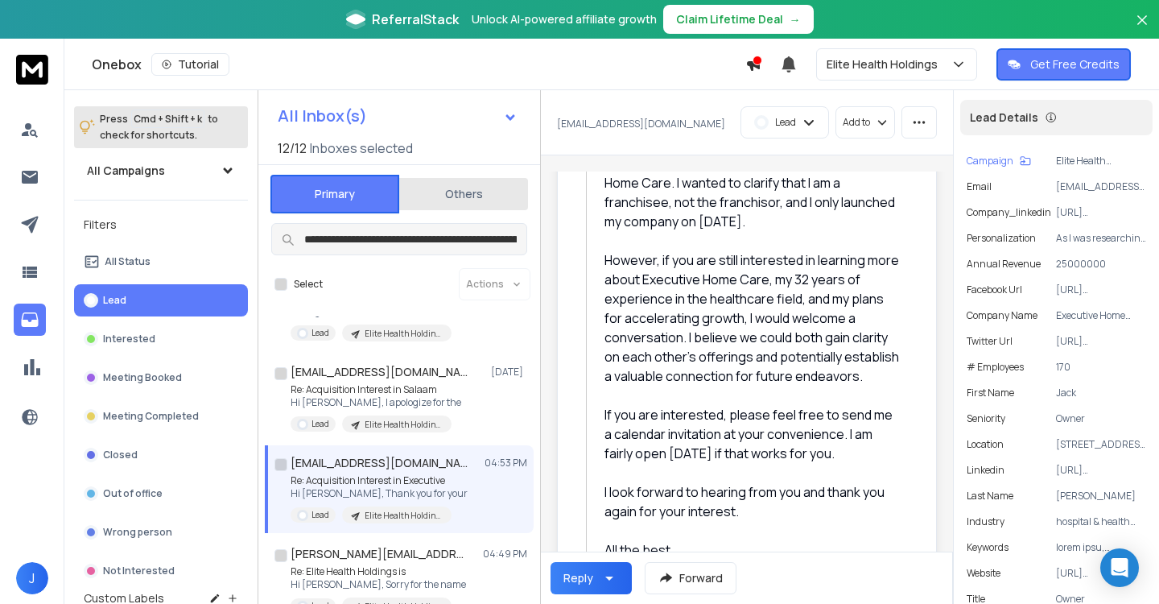
scroll to position [129, 0]
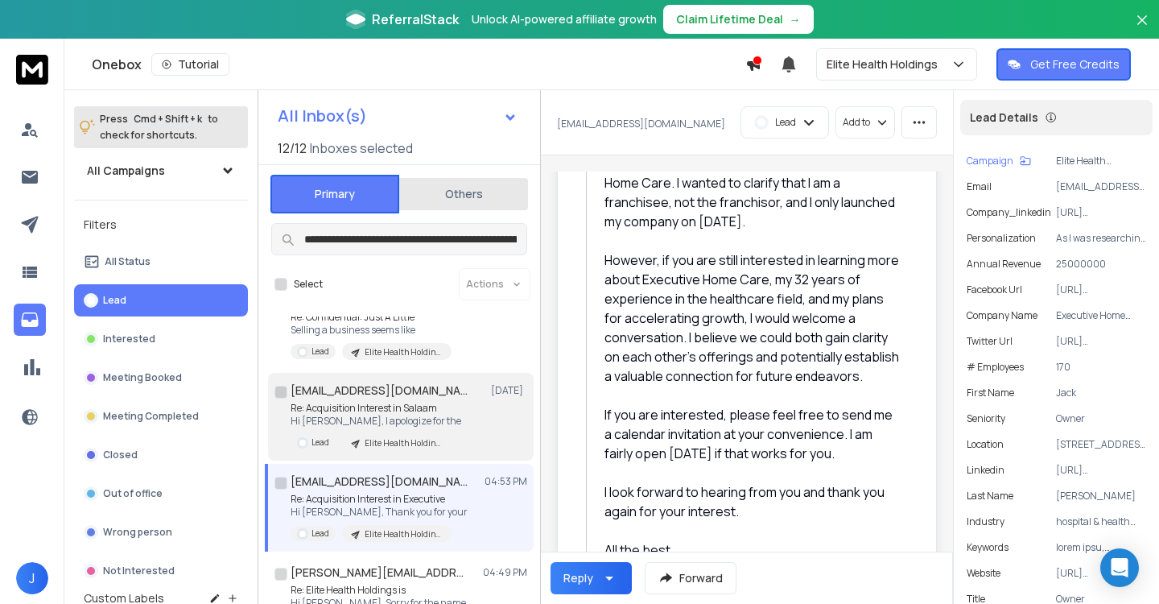
click at [384, 408] on p "Re: Acquisition Interest in Salaam" at bounding box center [376, 408] width 171 height 13
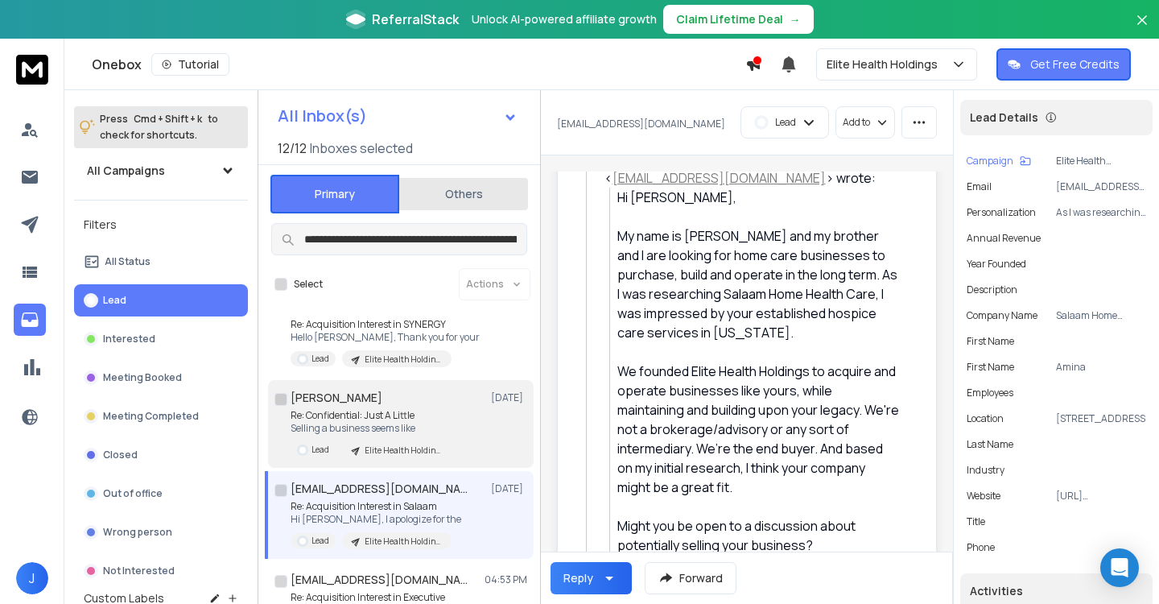
scroll to position [0, 0]
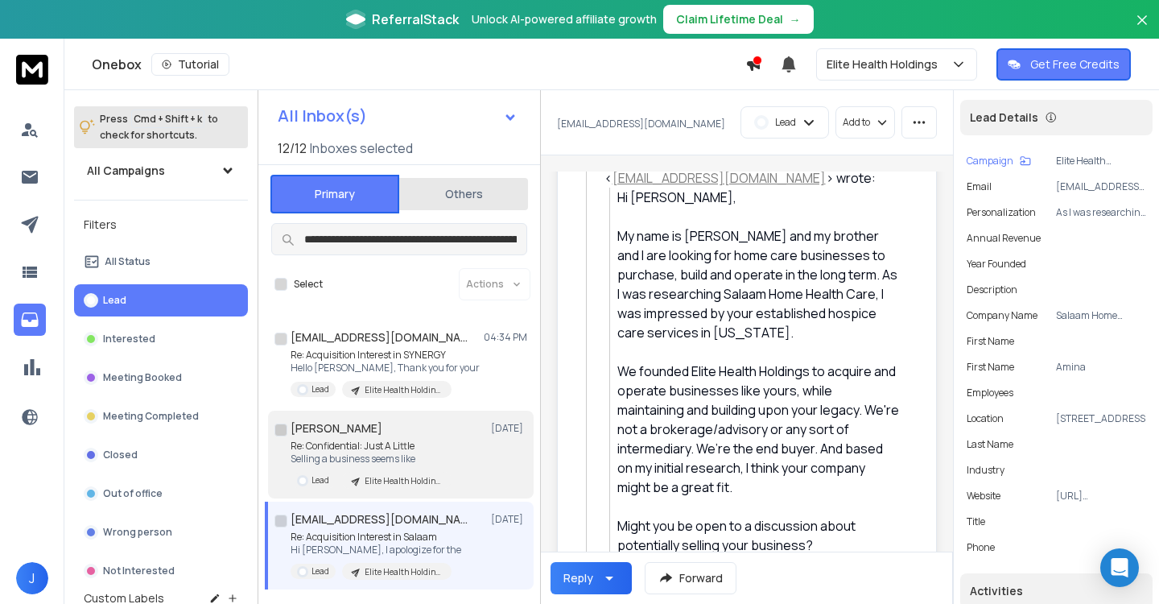
click at [397, 443] on p "Re: Confidential: Just A Little" at bounding box center [371, 446] width 161 height 13
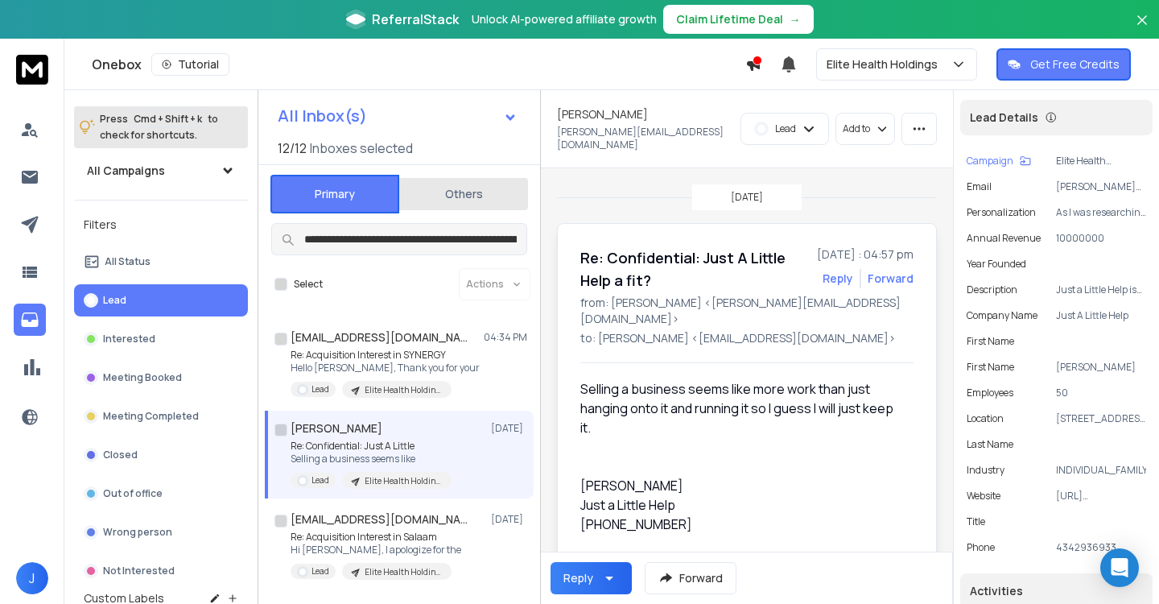
click at [834, 271] on button "Reply" at bounding box center [838, 279] width 31 height 16
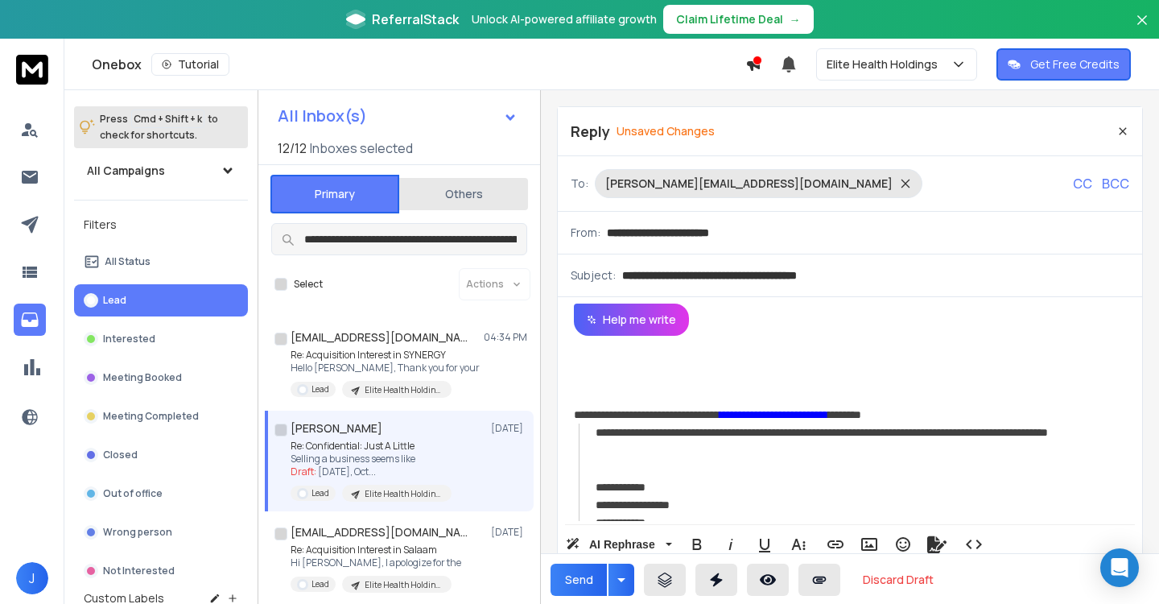
click at [643, 330] on button "Help me write" at bounding box center [631, 320] width 115 height 32
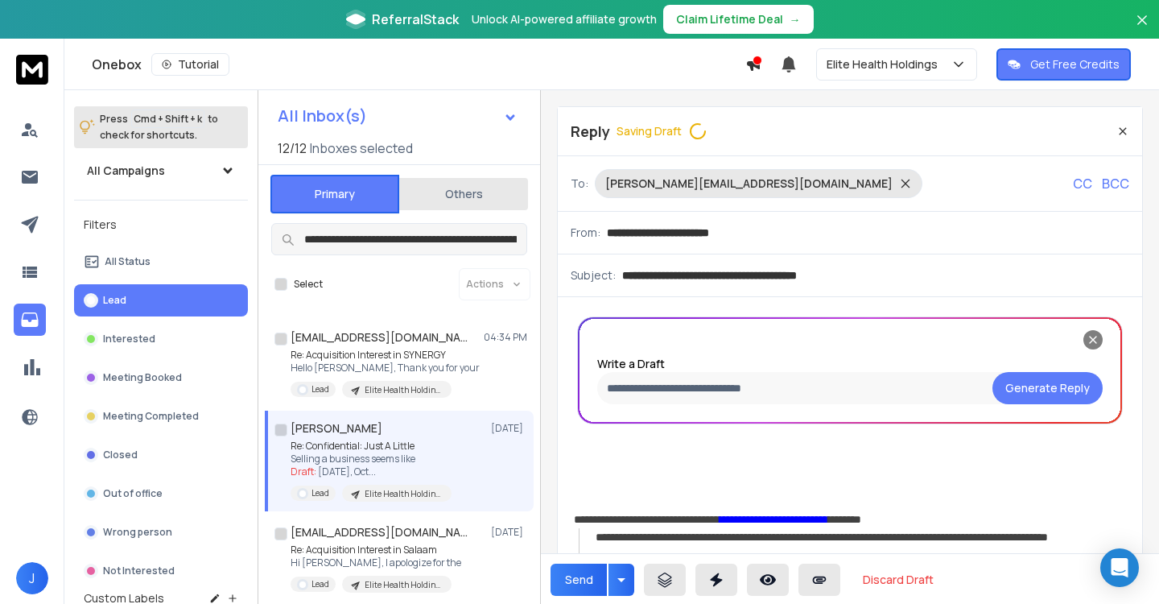
click at [649, 387] on input "text" at bounding box center [850, 388] width 506 height 32
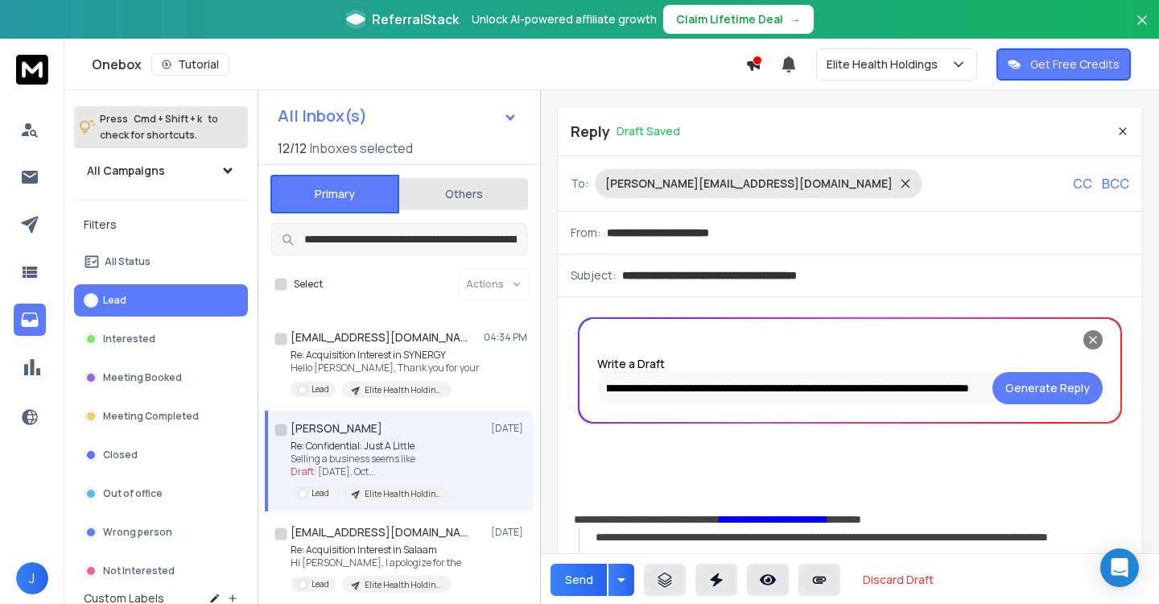
scroll to position [0, 304]
type input "**********"
click at [1021, 394] on button "Generate Reply" at bounding box center [1048, 388] width 110 height 32
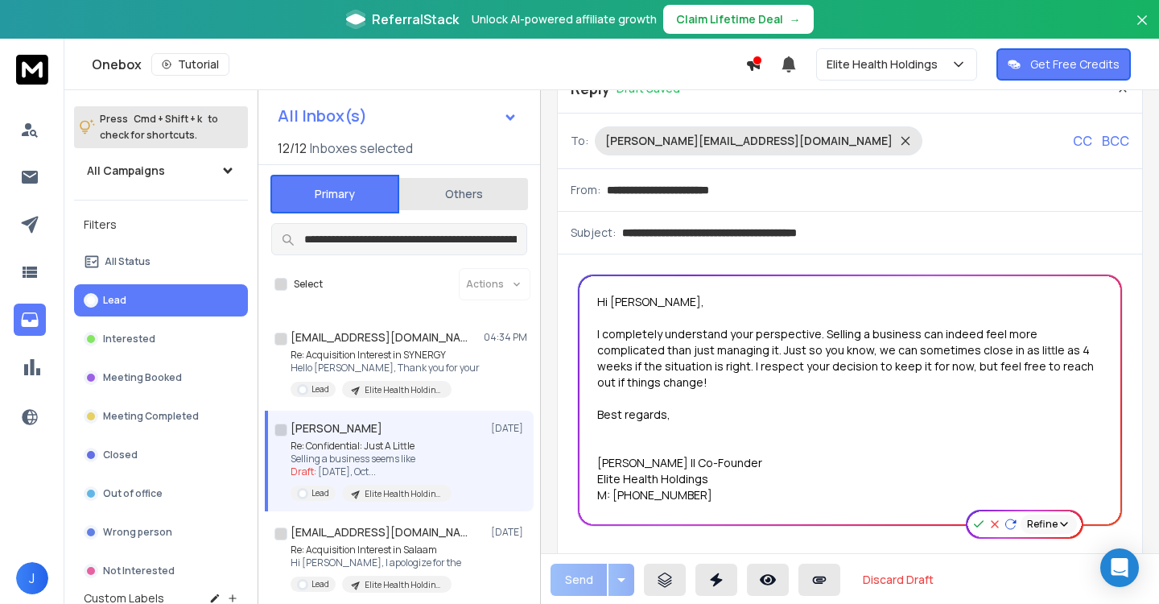
scroll to position [45, 0]
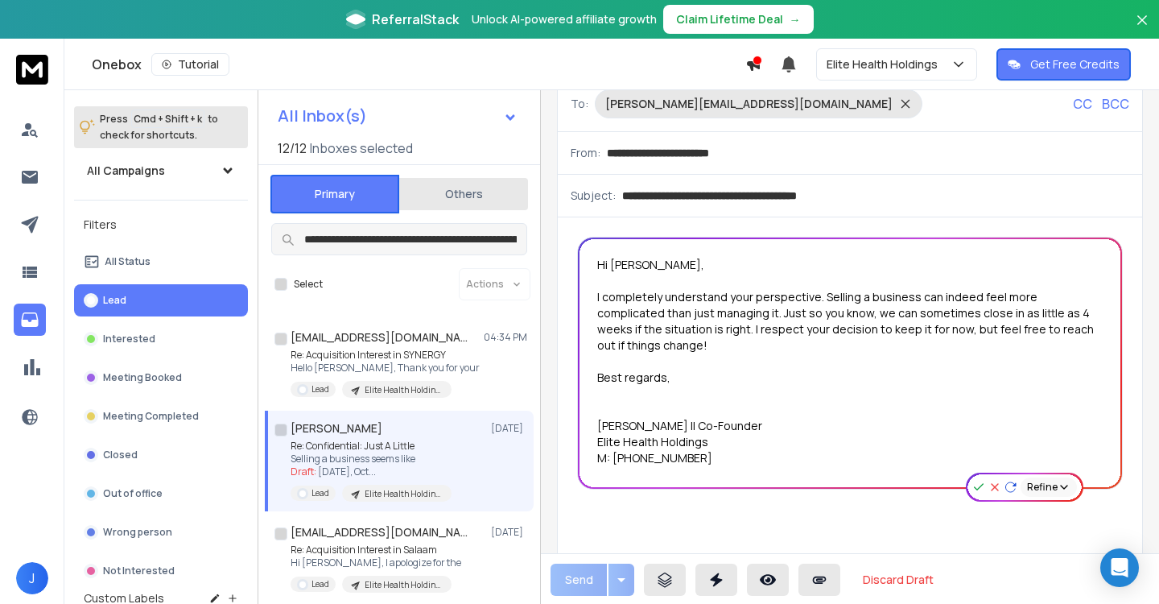
click at [973, 490] on icon at bounding box center [979, 487] width 13 height 13
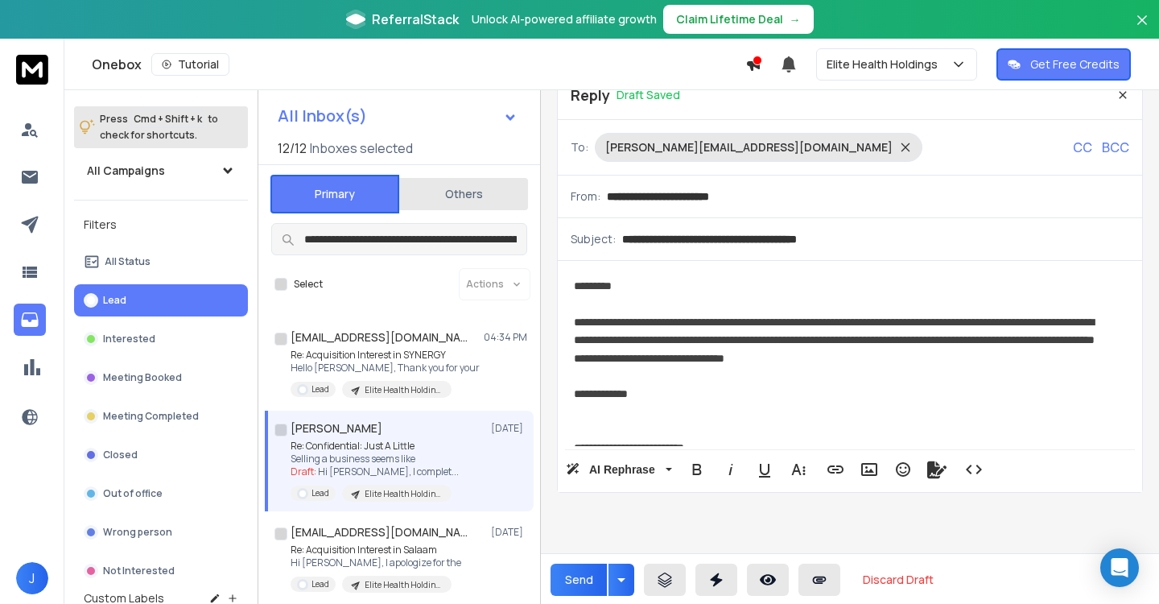
click at [571, 585] on button "Send" at bounding box center [579, 580] width 56 height 32
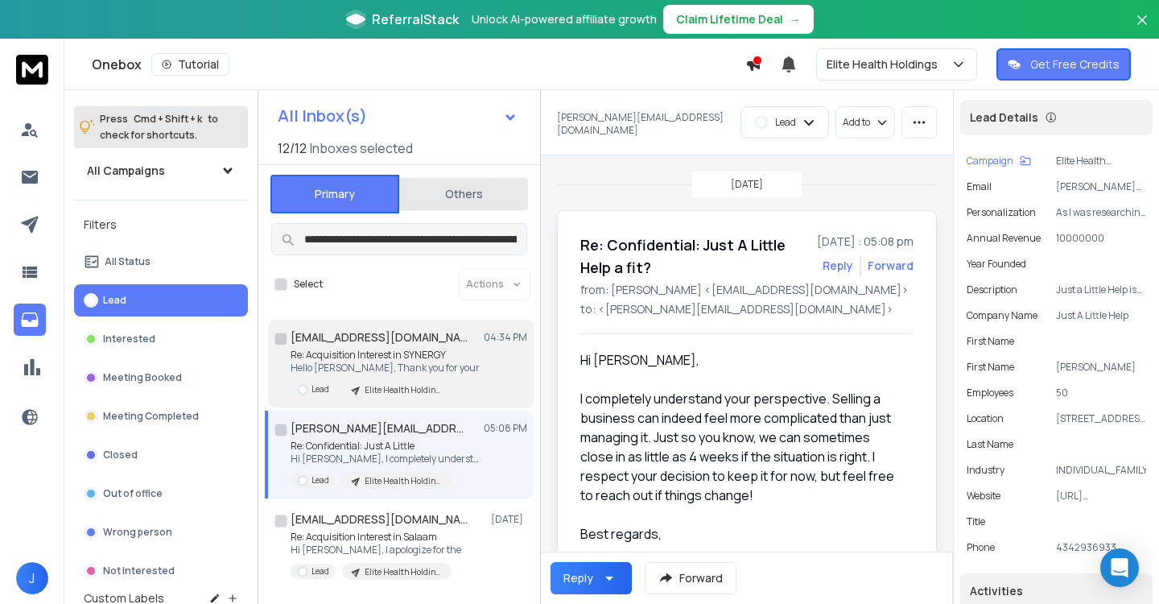
click at [394, 352] on p "Re: Acquisition Interest in SYNERGY" at bounding box center [385, 355] width 189 height 13
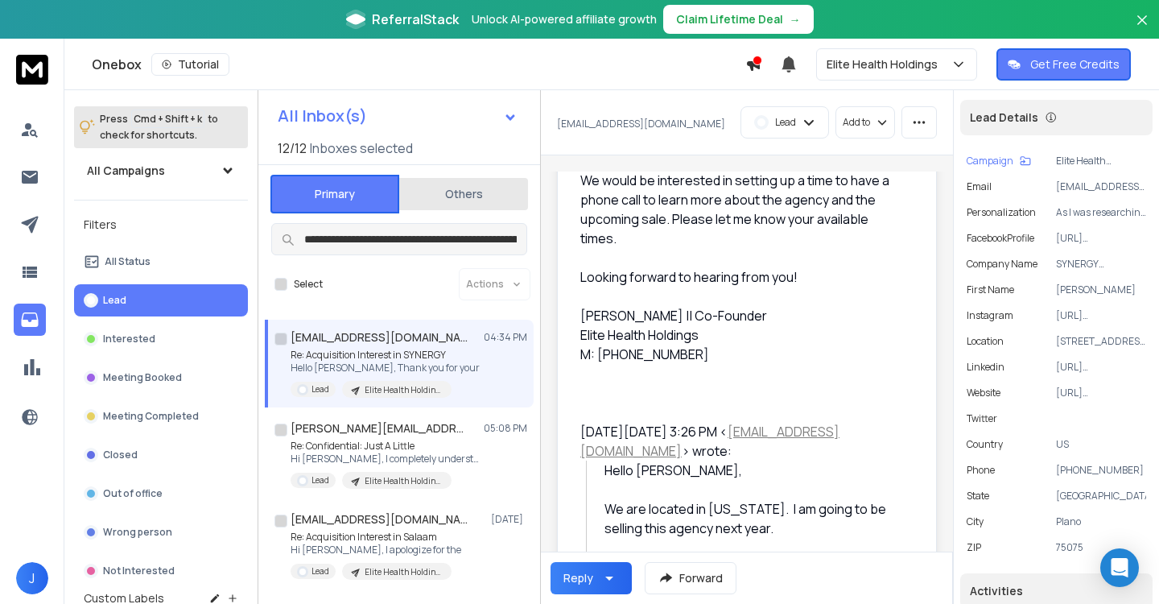
scroll to position [374, 0]
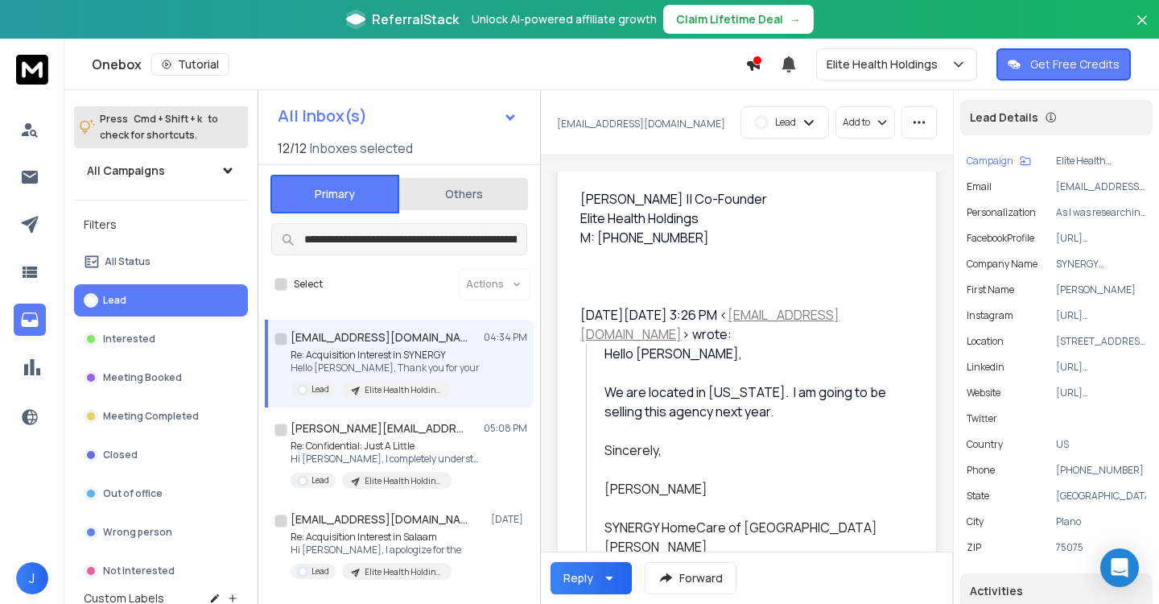
click at [822, 132] on div "Lead" at bounding box center [785, 122] width 87 height 31
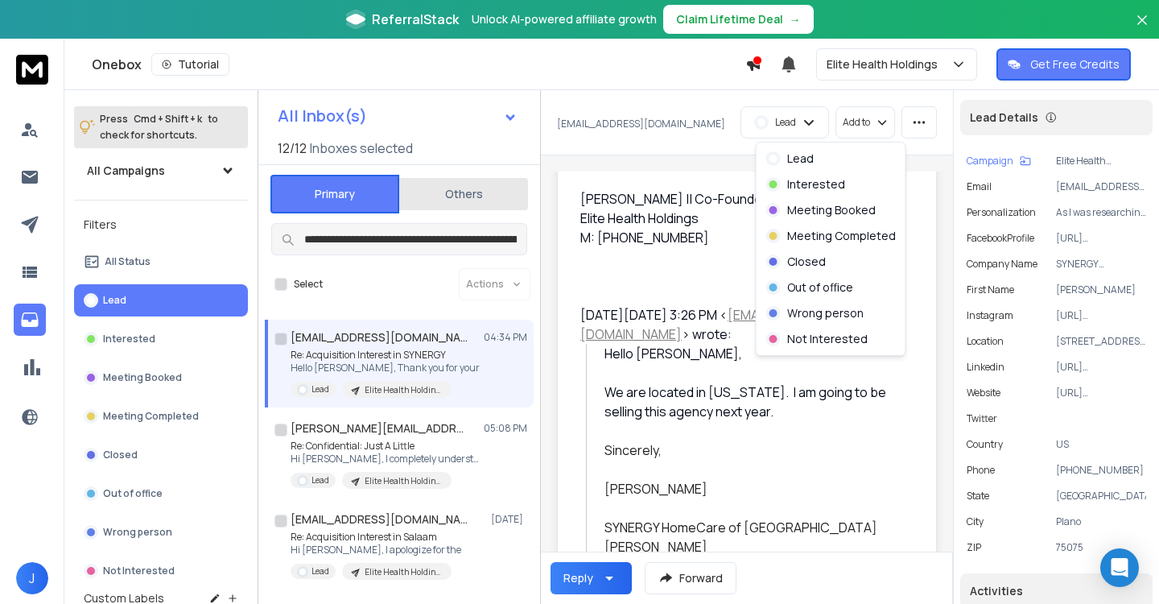
click at [784, 397] on div "We are located in [US_STATE]. I am going to be selling this agency next year." at bounding box center [753, 401] width 297 height 39
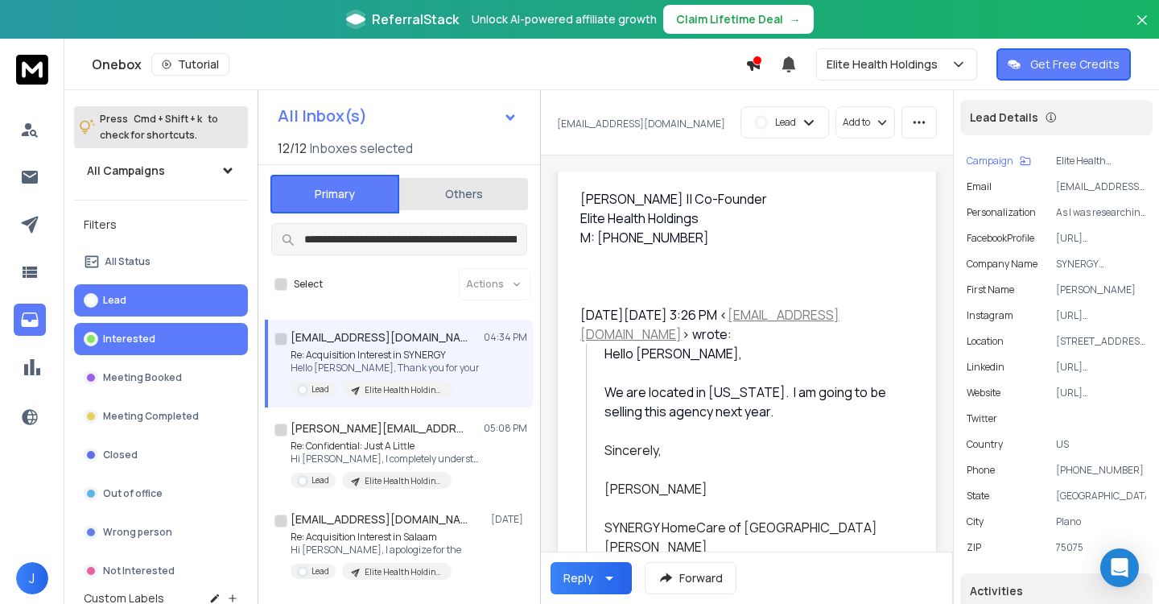
click at [180, 353] on button "Interested" at bounding box center [161, 339] width 174 height 32
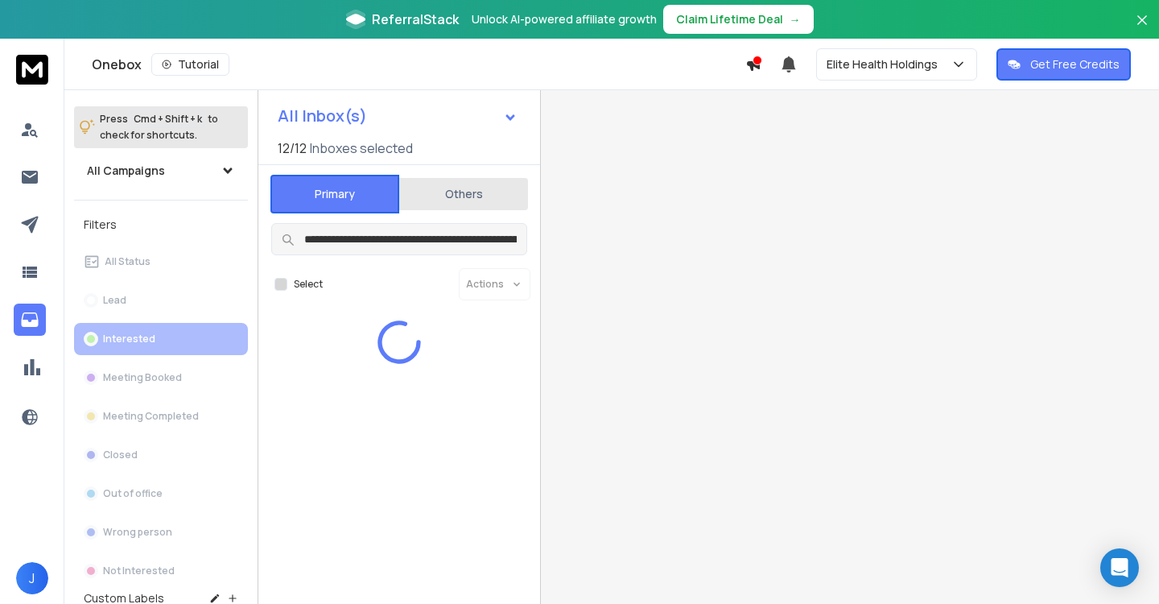
scroll to position [0, 0]
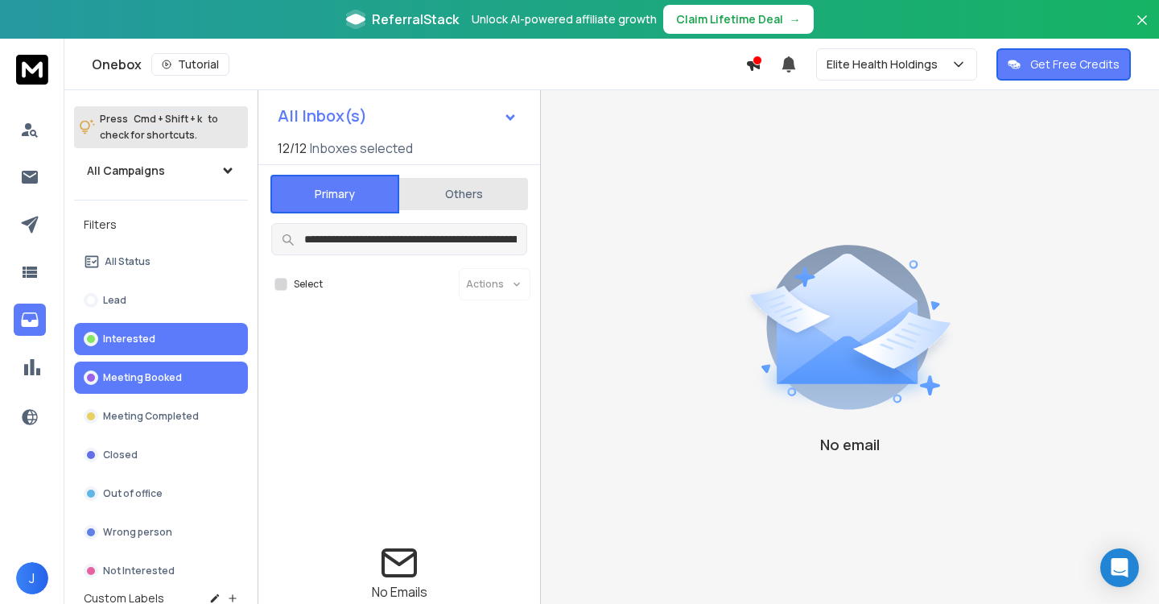
click at [143, 380] on p "Meeting Booked" at bounding box center [142, 377] width 79 height 13
click at [151, 341] on p "Interested" at bounding box center [129, 339] width 52 height 13
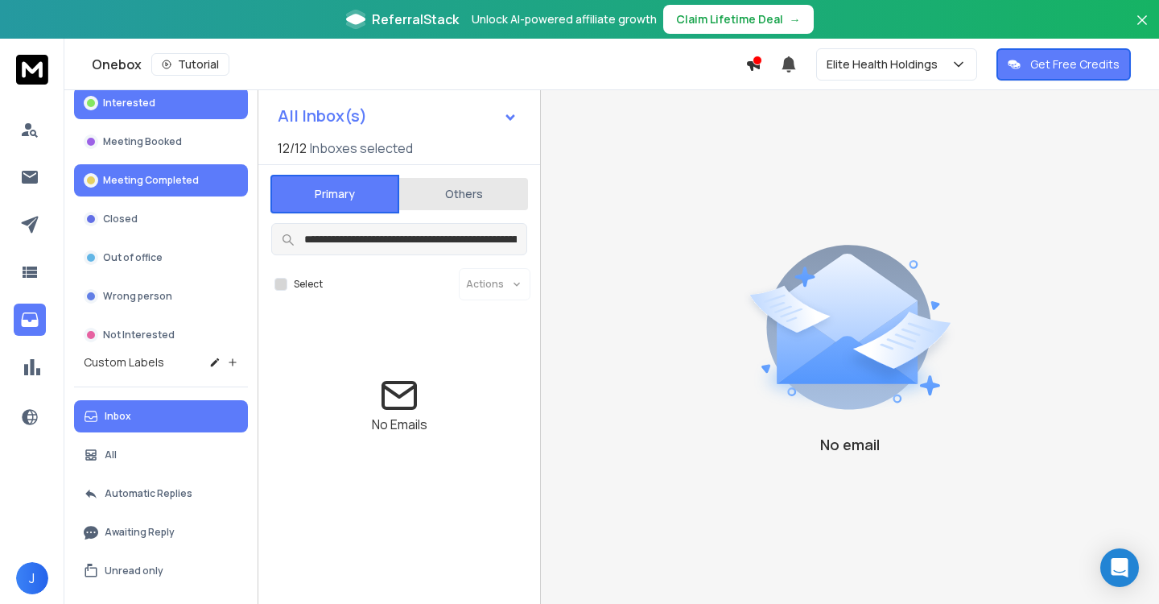
scroll to position [360, 0]
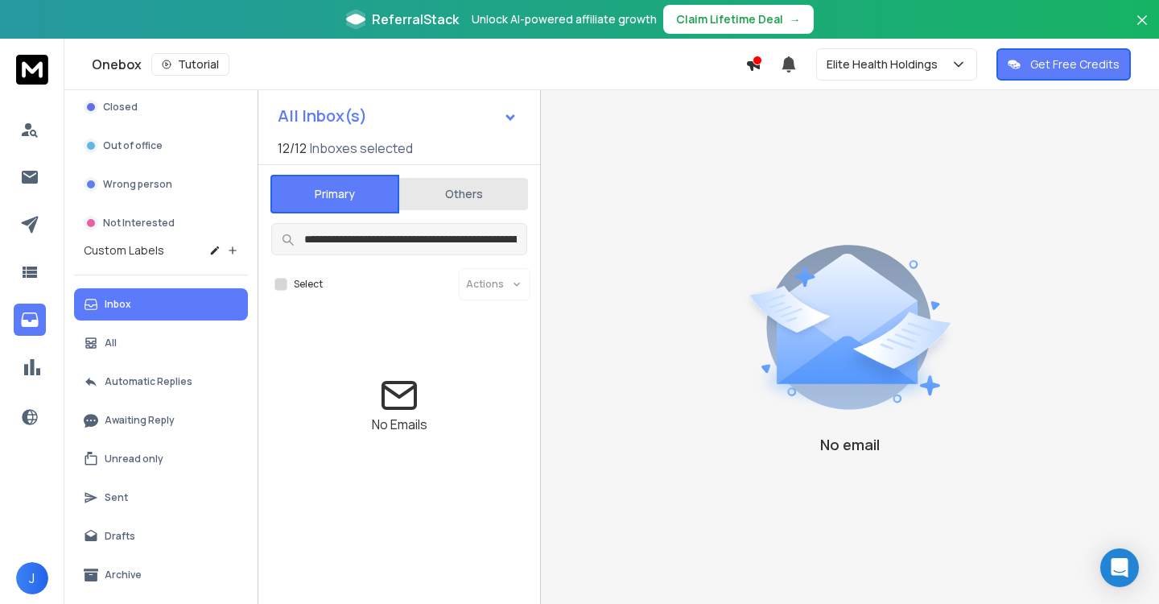
click at [328, 250] on input "**********" at bounding box center [399, 239] width 256 height 32
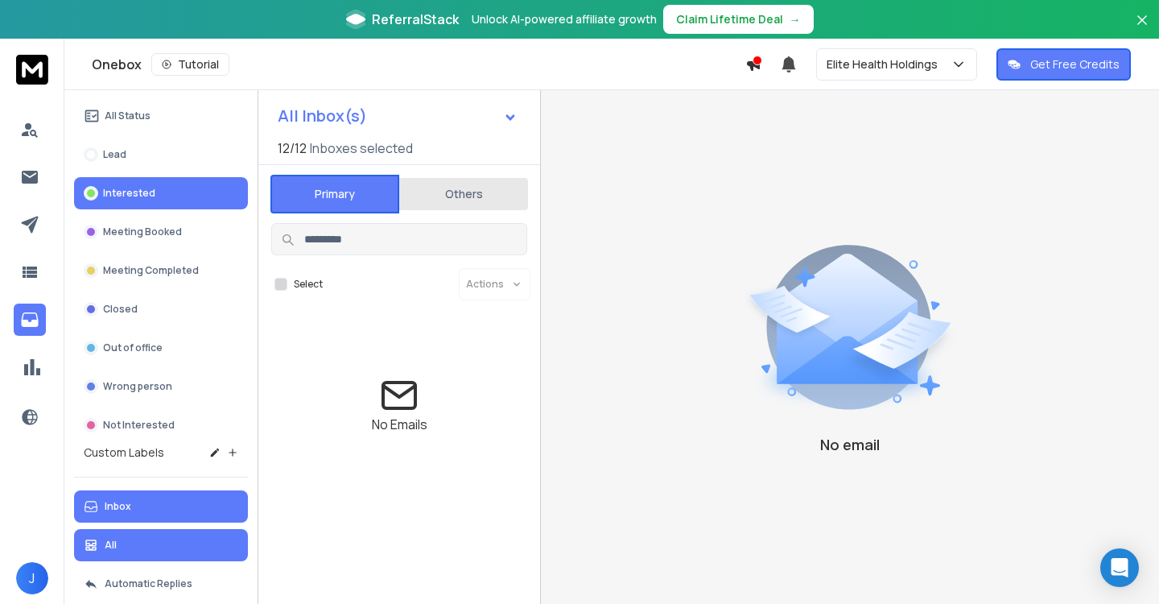
scroll to position [82, 0]
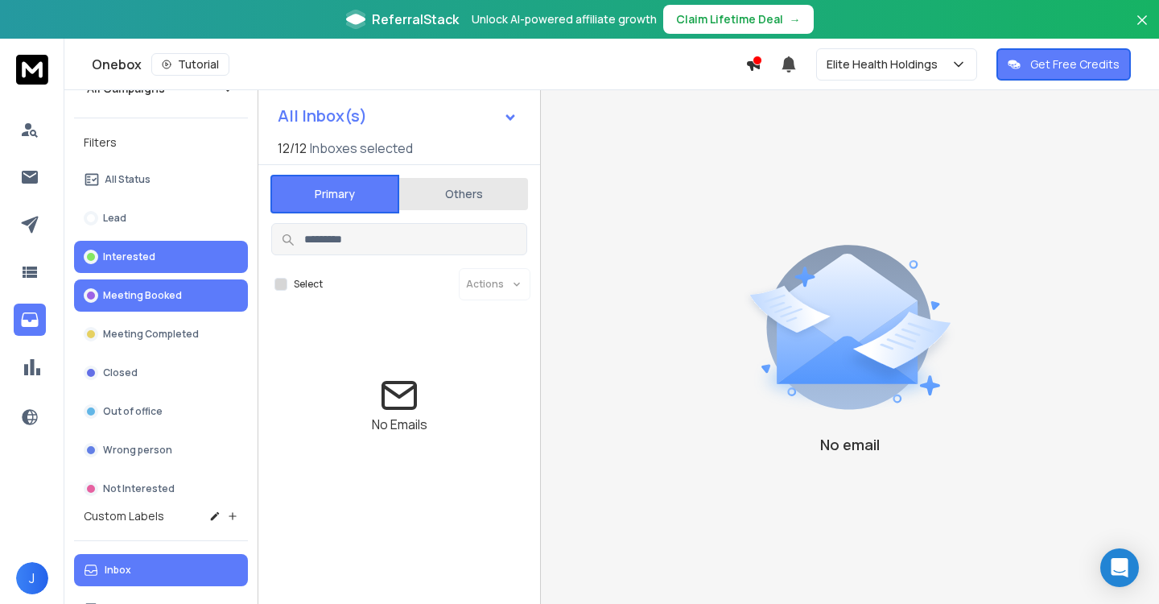
click at [151, 279] on button "Meeting Booked" at bounding box center [161, 295] width 174 height 32
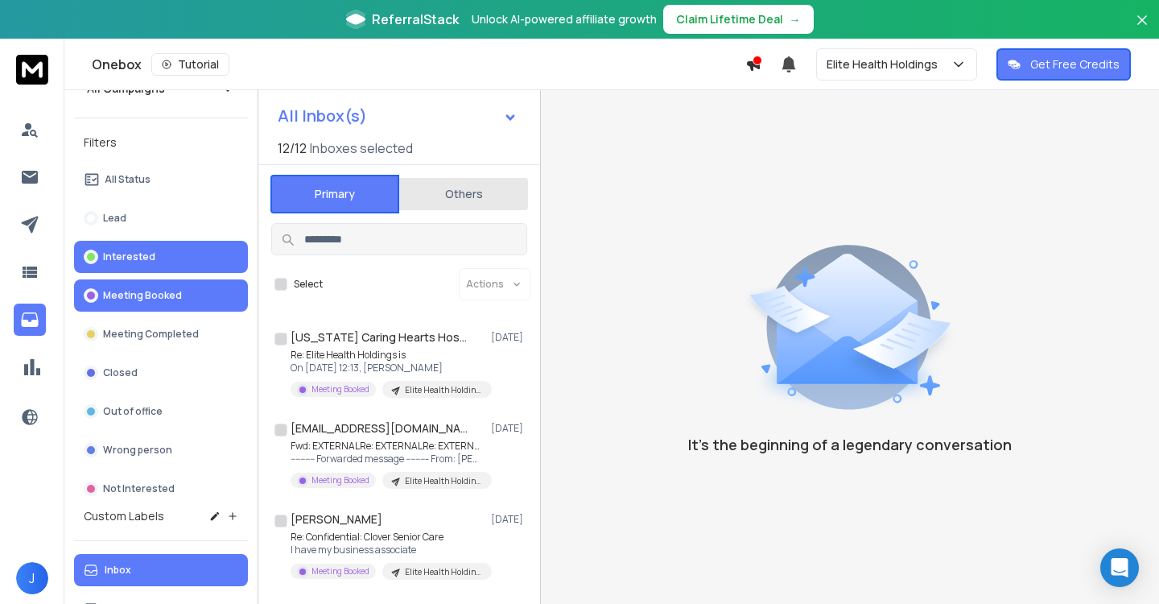
click at [151, 262] on button "Interested" at bounding box center [161, 257] width 174 height 32
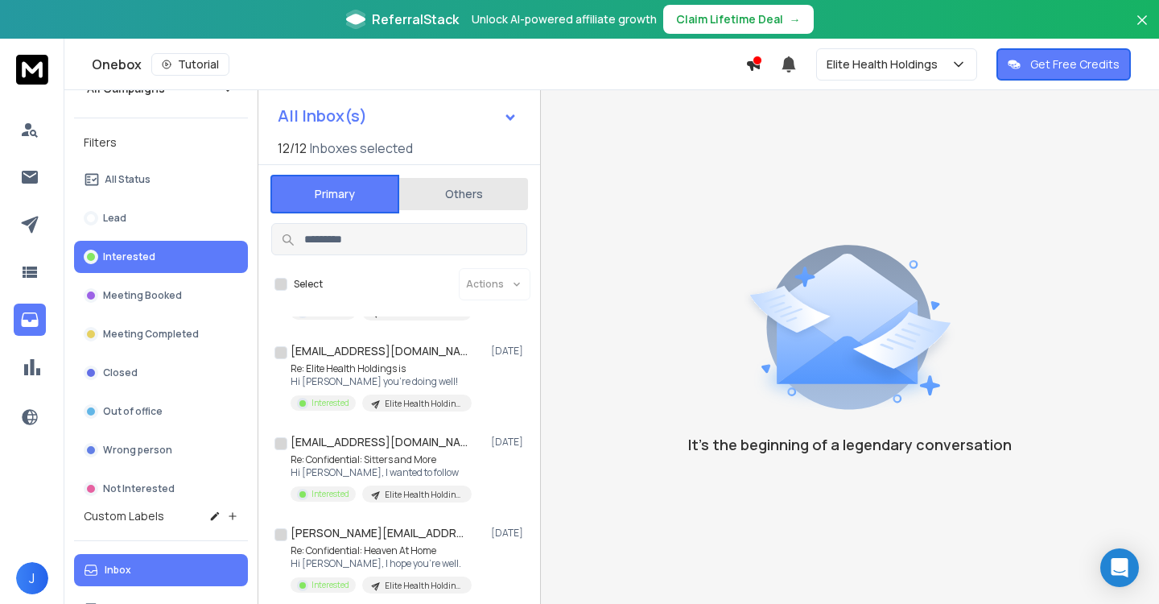
scroll to position [1626, 0]
